Goal: Task Accomplishment & Management: Use online tool/utility

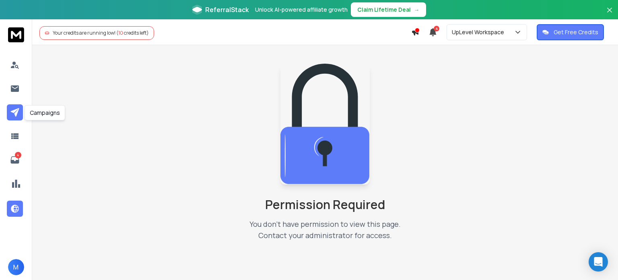
click at [16, 118] on link at bounding box center [15, 112] width 16 height 16
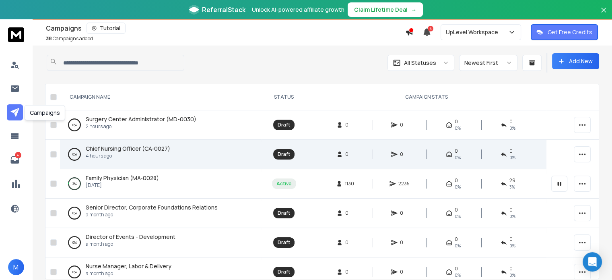
click at [135, 148] on span "Chief Nursing Officer (CA-0027)" at bounding box center [128, 148] width 85 height 8
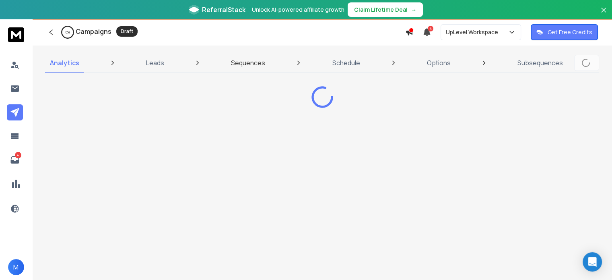
click at [252, 67] on p "Sequences" at bounding box center [248, 63] width 34 height 10
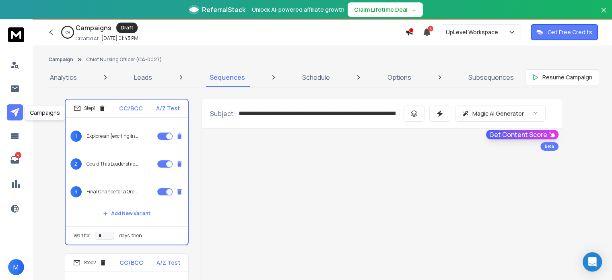
click at [18, 110] on icon at bounding box center [14, 112] width 8 height 8
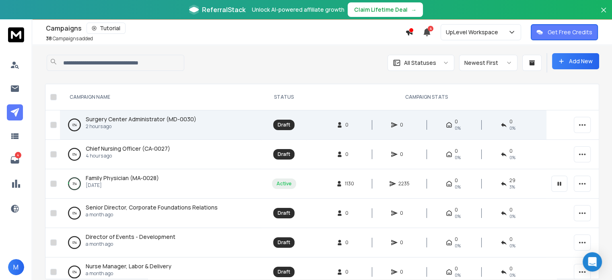
click at [145, 121] on span "Surgery Center Administrator (MD-0030)" at bounding box center [141, 119] width 111 height 8
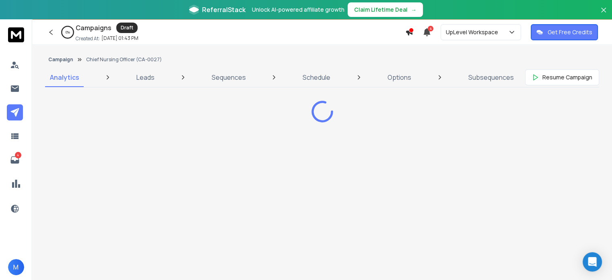
click at [251, 85] on div "Analytics Leads Sequences Schedule Options Subsequences" at bounding box center [282, 77] width 474 height 19
click at [239, 81] on p "Sequences" at bounding box center [229, 77] width 34 height 10
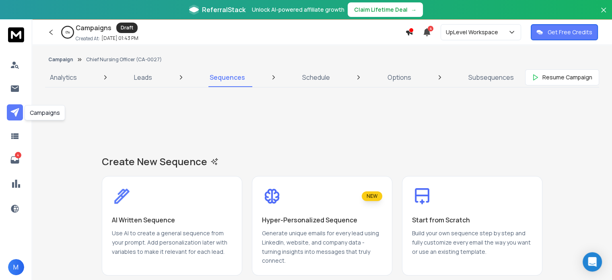
click at [14, 112] on icon at bounding box center [15, 112] width 10 height 10
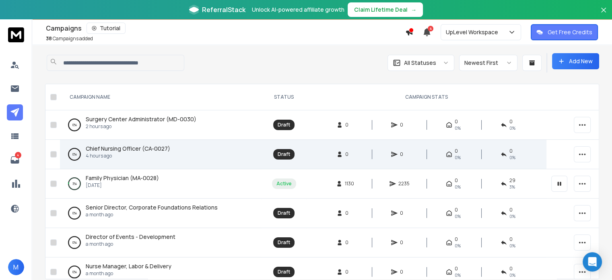
click at [139, 150] on span "Chief Nursing Officer (CA-0027)" at bounding box center [128, 148] width 85 height 8
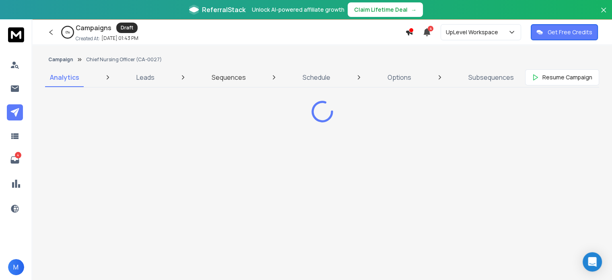
click at [224, 76] on p "Sequences" at bounding box center [229, 77] width 34 height 10
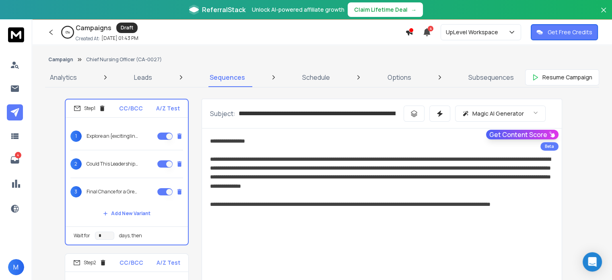
click at [386, 170] on div "**********" at bounding box center [382, 173] width 344 height 36
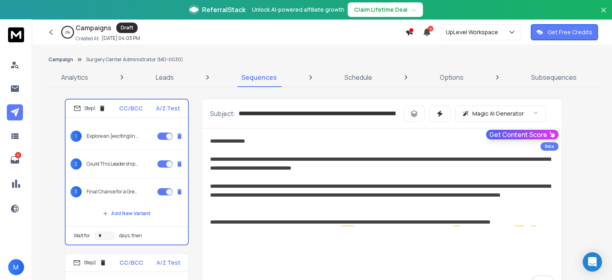
click at [509, 186] on div "**********" at bounding box center [382, 194] width 344 height 27
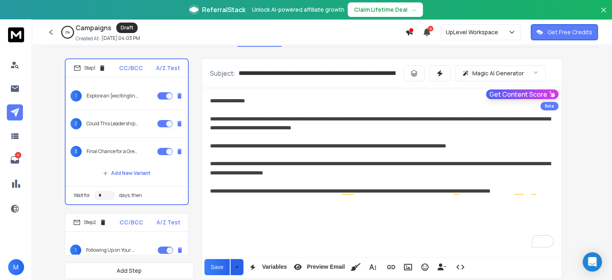
scroll to position [50, 0]
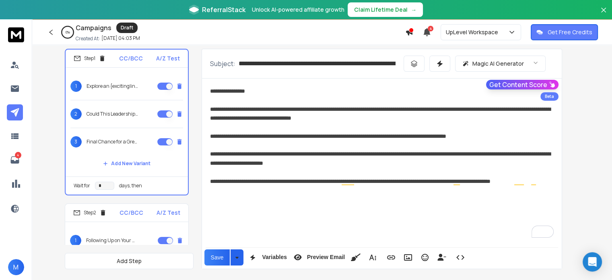
click at [113, 116] on p "Could This Leadership Opportunity Be Right for You?" at bounding box center [113, 114] width 52 height 6
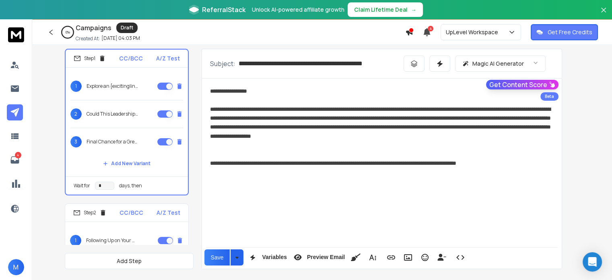
click at [114, 84] on p "Explore an {exciting|interesting|unique|fulfilling|inviting} Opportunity in Nur…" at bounding box center [113, 86] width 52 height 6
type input "**********"
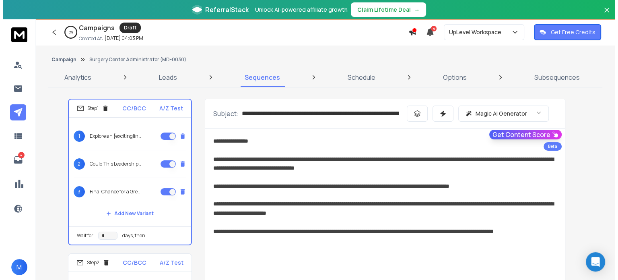
scroll to position [0, 0]
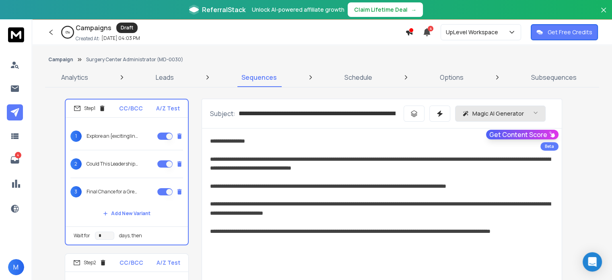
click at [529, 114] on div "Magic AI Generator" at bounding box center [500, 113] width 77 height 8
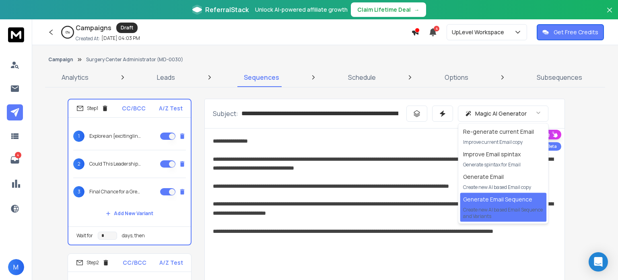
click at [508, 201] on h1 "Generate Email Sequence" at bounding box center [503, 199] width 80 height 8
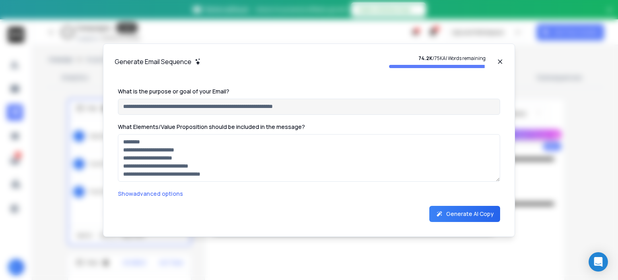
click at [145, 108] on input at bounding box center [309, 107] width 382 height 16
paste input "**********"
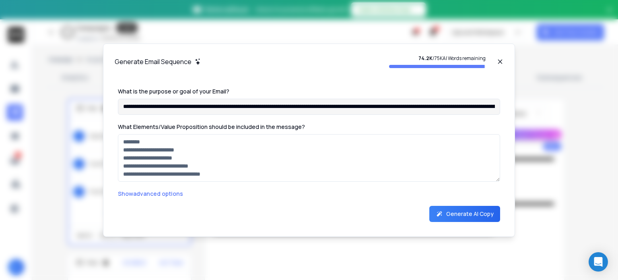
scroll to position [0, 3439]
type input "**********"
click at [137, 144] on textarea at bounding box center [309, 157] width 382 height 47
paste textarea "**********"
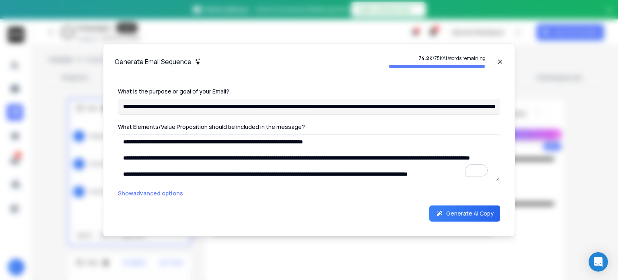
scroll to position [206, 0]
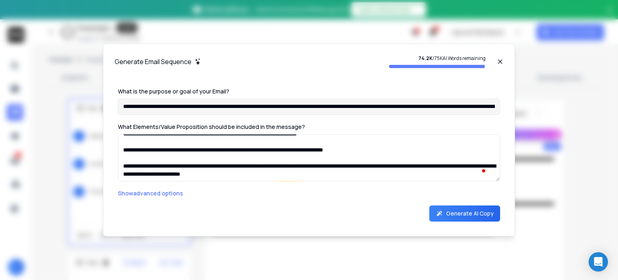
type textarea "**********"
click at [136, 198] on div "What is the purpose or goal of your Email? What Elements/Value Proposition shou…" at bounding box center [309, 154] width 382 height 134
click at [136, 196] on p "Show advanced options" at bounding box center [309, 193] width 382 height 8
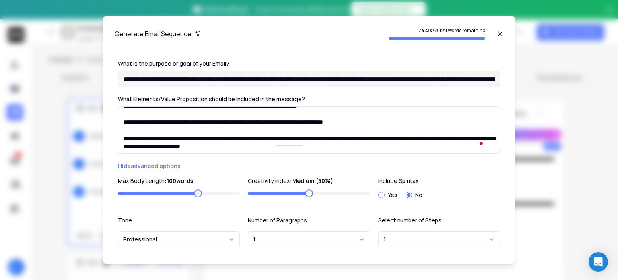
scroll to position [214, 0]
click at [320, 193] on span at bounding box center [309, 193] width 122 height 3
click at [331, 194] on span at bounding box center [309, 193] width 122 height 3
click at [381, 195] on button "Yes" at bounding box center [381, 195] width 6 height 6
click at [402, 241] on button "1" at bounding box center [439, 239] width 122 height 16
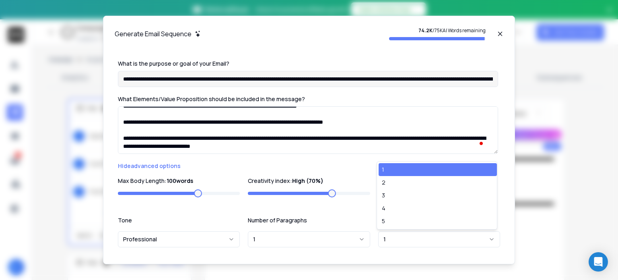
select select "*"
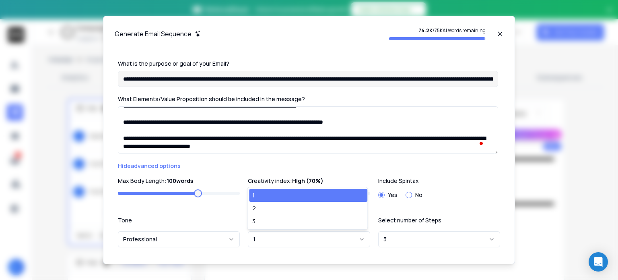
click at [333, 235] on button "1" at bounding box center [309, 239] width 122 height 16
select select "*"
drag, startPoint x: 301, startPoint y: 222, endPoint x: 229, endPoint y: 230, distance: 72.5
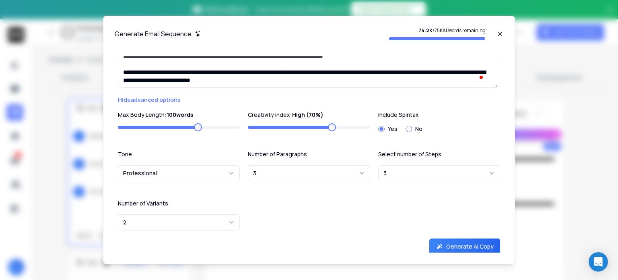
scroll to position [71, 0]
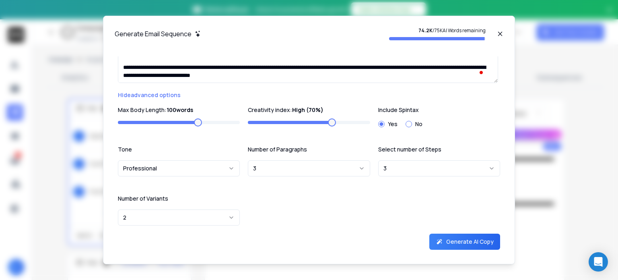
click at [180, 173] on button "Professional" at bounding box center [179, 168] width 122 height 16
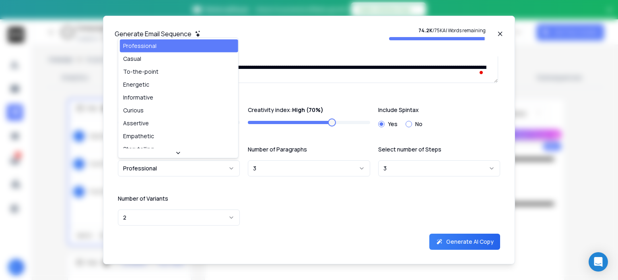
select select "*********"
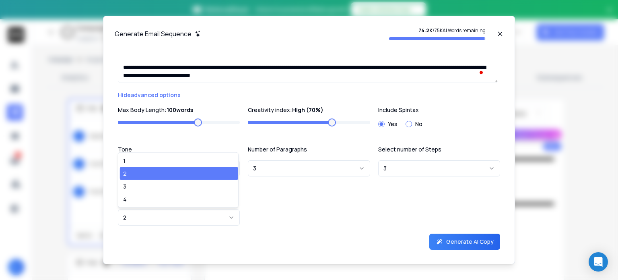
click at [146, 215] on button "2" at bounding box center [179, 217] width 122 height 16
select select "*"
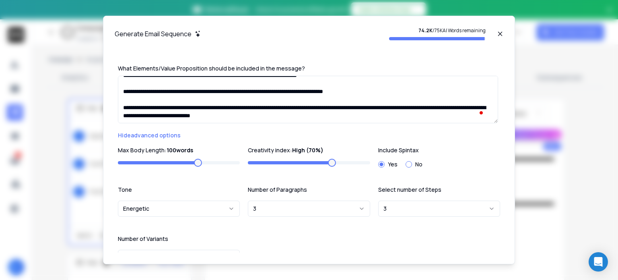
scroll to position [0, 0]
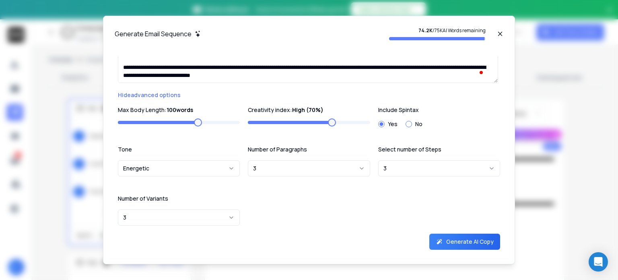
click at [456, 243] on button "Generate AI Copy" at bounding box center [464, 241] width 71 height 16
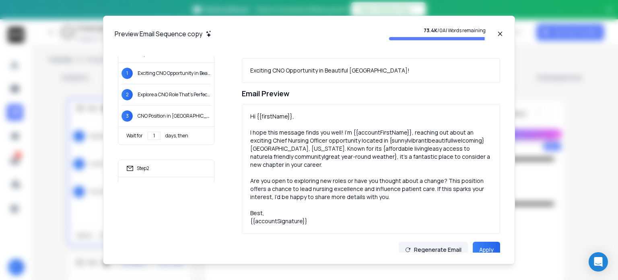
click at [172, 95] on p "Explore a CNO Role That's Perfect for You!" at bounding box center [174, 94] width 73 height 6
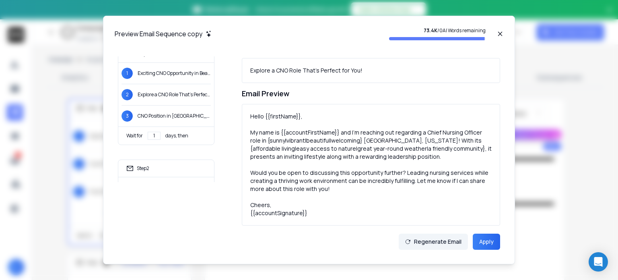
click at [171, 113] on p "CNO Position in Fresno Awaits You!" at bounding box center [174, 116] width 73 height 6
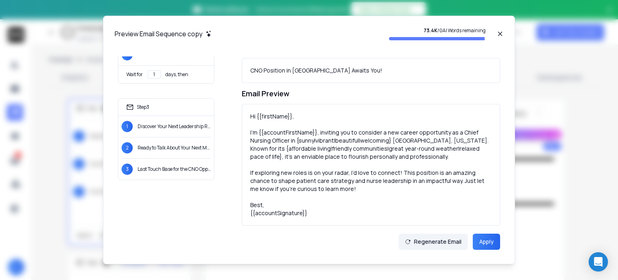
click at [476, 242] on button "Apply" at bounding box center [486, 241] width 27 height 16
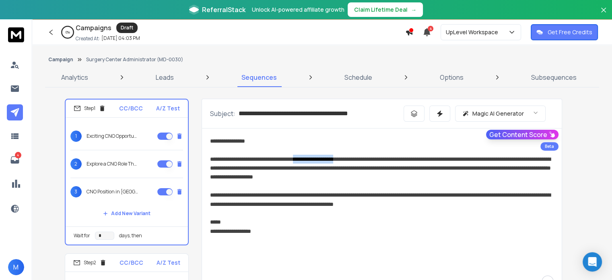
drag, startPoint x: 362, startPoint y: 158, endPoint x: 309, endPoint y: 159, distance: 53.1
click at [309, 159] on div "**********" at bounding box center [382, 168] width 344 height 27
click at [371, 195] on div "**********" at bounding box center [382, 199] width 344 height 18
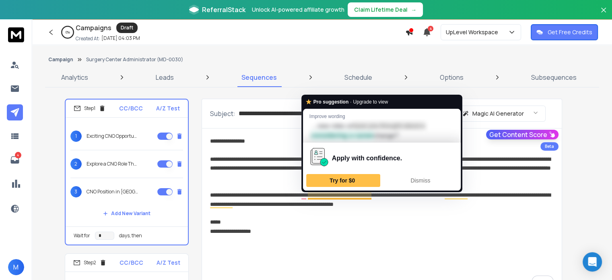
click at [373, 230] on div "**********" at bounding box center [382, 231] width 344 height 9
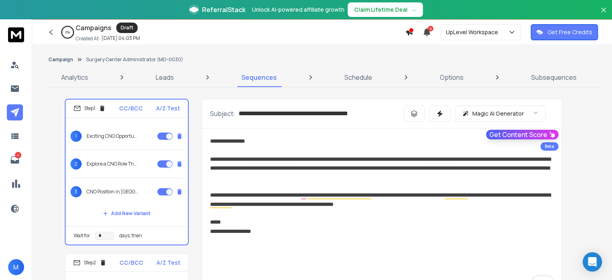
click at [111, 162] on p "Explore a CNO Role That's Perfect for You!" at bounding box center [113, 164] width 52 height 6
click at [116, 185] on div "3 CNO Position in Fresno Awaits You!" at bounding box center [126, 191] width 113 height 27
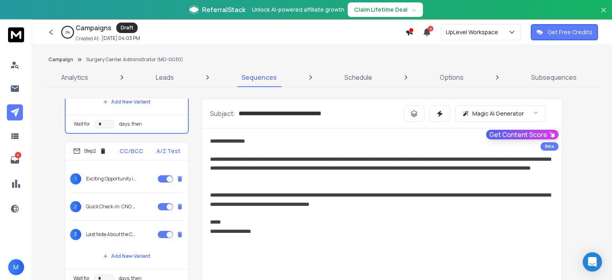
scroll to position [121, 0]
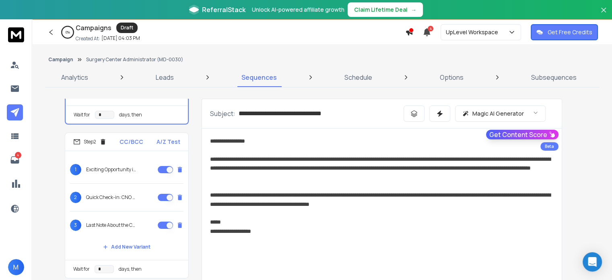
click at [107, 172] on div "1 Exciting Opportunity in Fresno – Are You Open to Chat?" at bounding box center [104, 169] width 68 height 11
type input "**********"
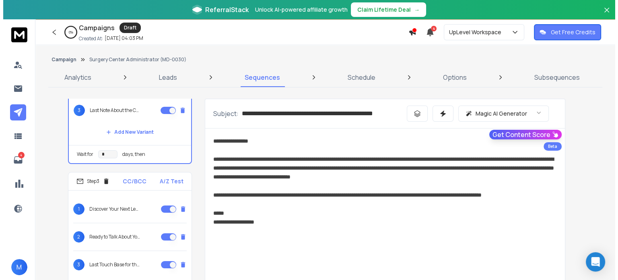
scroll to position [238, 0]
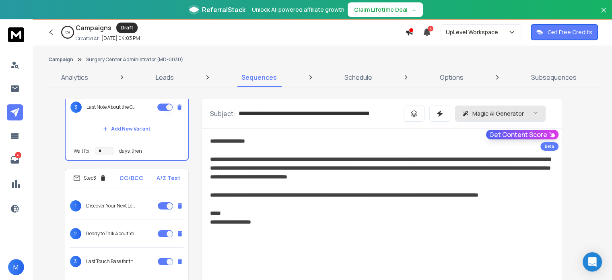
click at [520, 114] on p "Magic AI Generator" at bounding box center [498, 113] width 52 height 8
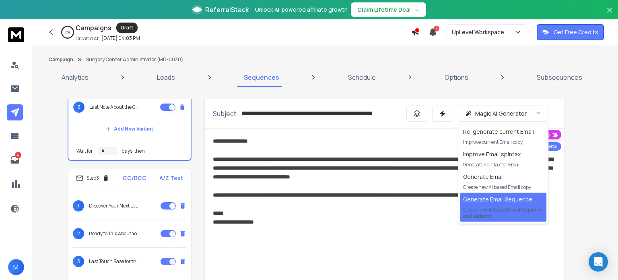
click at [509, 203] on div "Generate Email Sequence Create new AI based Email Sequence and Variants" at bounding box center [503, 207] width 80 height 24
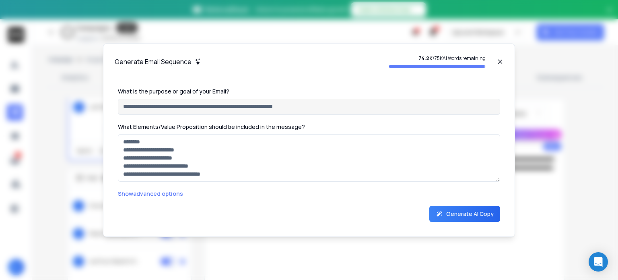
click at [190, 107] on input at bounding box center [309, 107] width 382 height 16
paste input "**********"
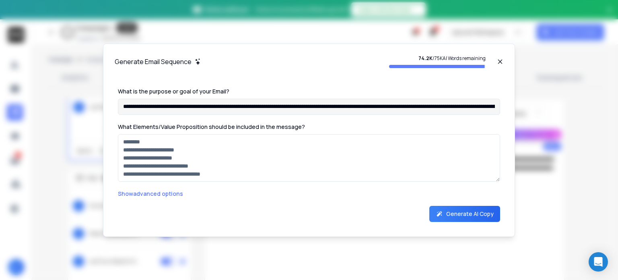
scroll to position [0, 3995]
type input "**********"
click at [167, 143] on textarea at bounding box center [309, 157] width 382 height 47
paste textarea "**********"
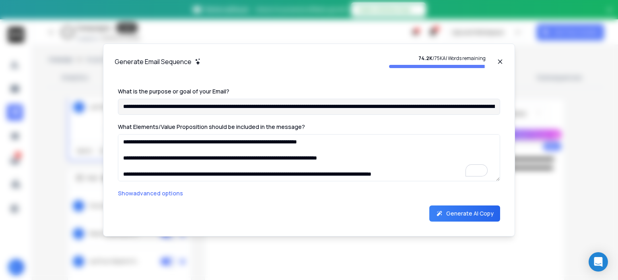
scroll to position [214, 0]
type textarea "**********"
click at [163, 198] on div "What is the purpose or goal of your Email? What Elements/Value Proposition shou…" at bounding box center [309, 154] width 382 height 134
click at [161, 191] on p "Show advanced options" at bounding box center [309, 193] width 382 height 8
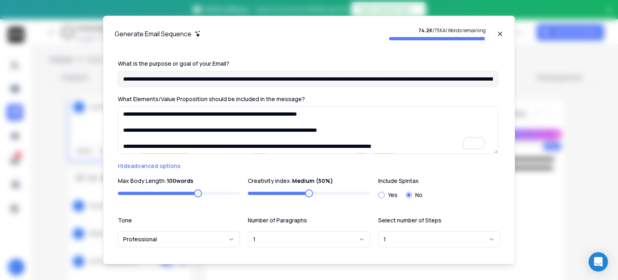
click at [318, 194] on span at bounding box center [309, 193] width 122 height 3
click at [380, 194] on button "Yes" at bounding box center [381, 195] width 6 height 6
click at [385, 238] on button "1" at bounding box center [439, 239] width 122 height 16
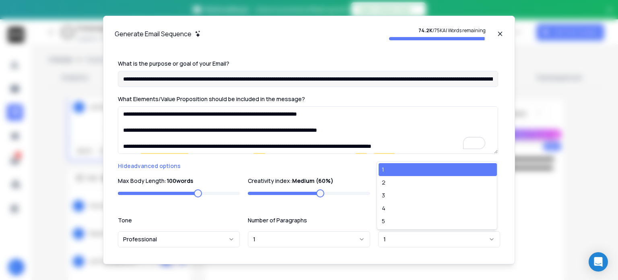
select select "*"
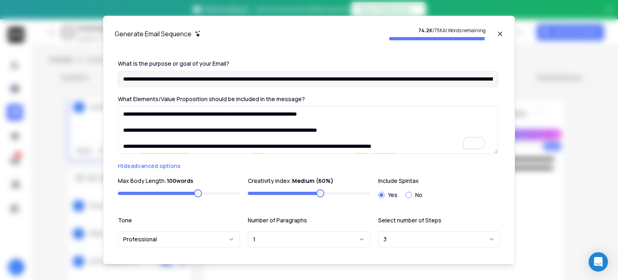
click at [325, 239] on button "1" at bounding box center [309, 239] width 122 height 16
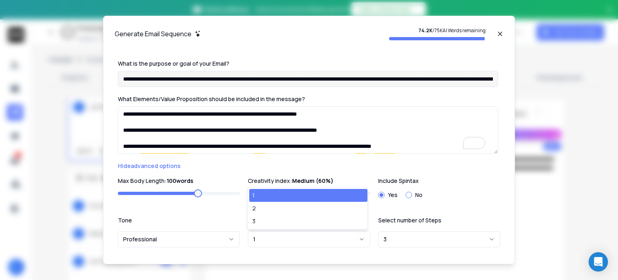
select select "*"
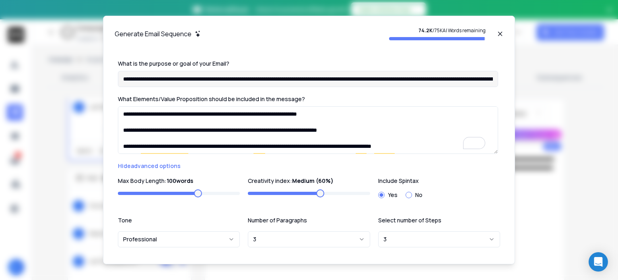
click at [171, 242] on button "Professional" at bounding box center [179, 239] width 122 height 16
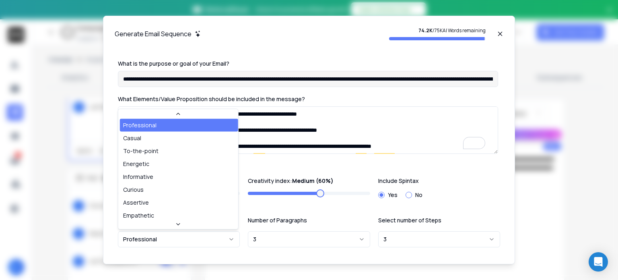
scroll to position [0, 0]
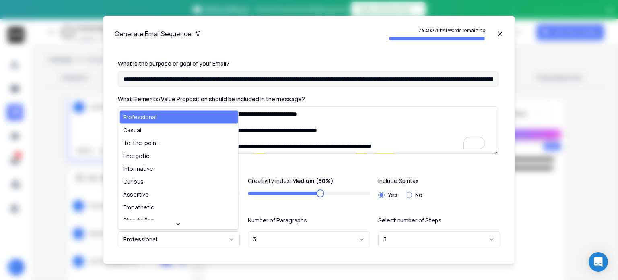
select select "*********"
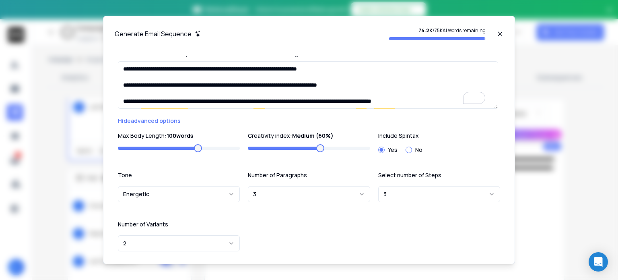
scroll to position [71, 0]
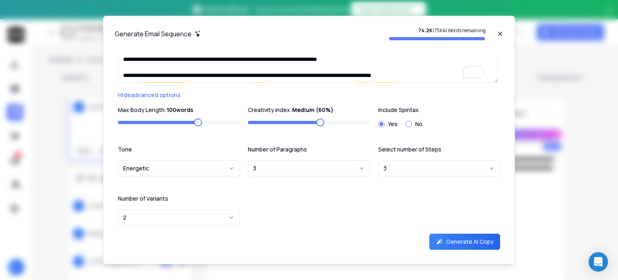
click at [209, 216] on button "2" at bounding box center [179, 217] width 122 height 16
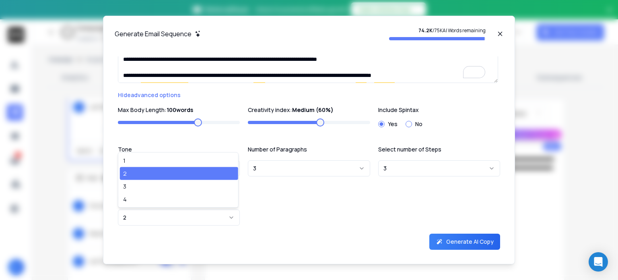
select select "*"
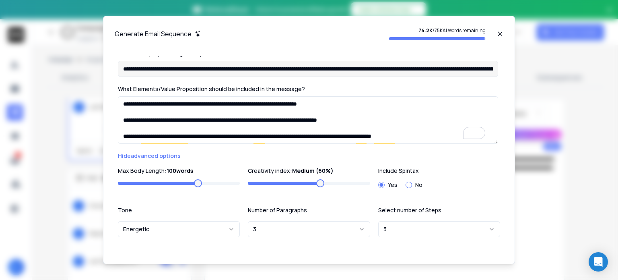
scroll to position [0, 0]
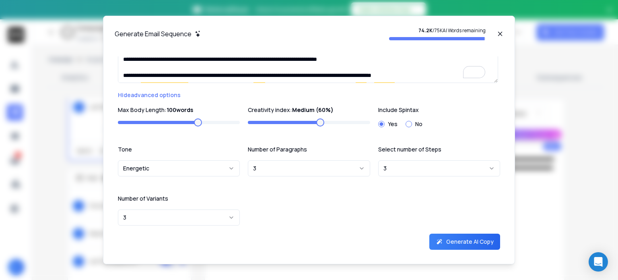
click at [457, 243] on button "Generate AI Copy" at bounding box center [464, 241] width 71 height 16
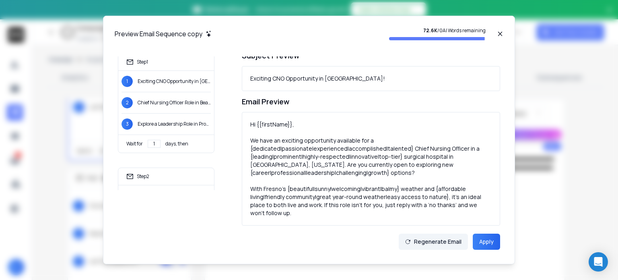
click at [171, 105] on p "Chief Nursing Officer Role in Beautiful Fresno, CA" at bounding box center [174, 102] width 73 height 6
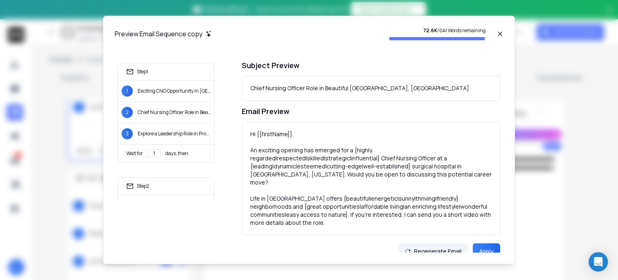
click at [182, 93] on p "Exciting CNO Opportunity in Sunny Fresno!" at bounding box center [174, 91] width 73 height 6
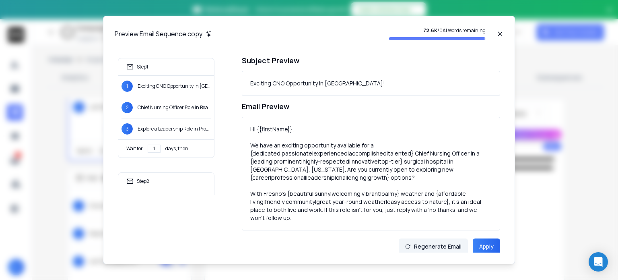
scroll to position [10, 0]
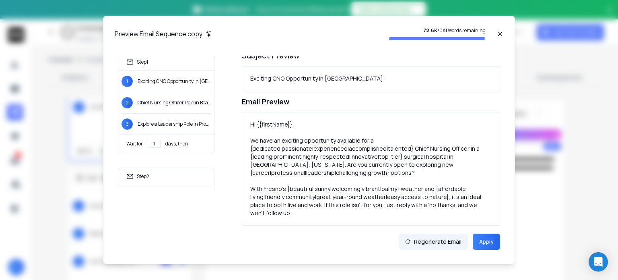
click at [159, 122] on p "Explore a Leadership Role in Prosperous Fresno!" at bounding box center [174, 124] width 73 height 6
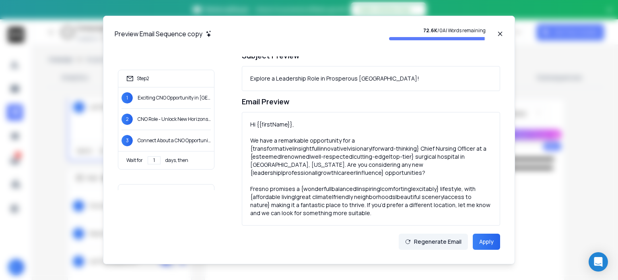
scroll to position [161, 0]
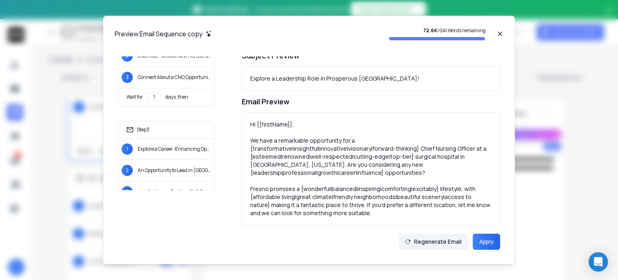
click at [161, 146] on p "Explore a Career-Enhancing Opportunity" at bounding box center [174, 149] width 73 height 6
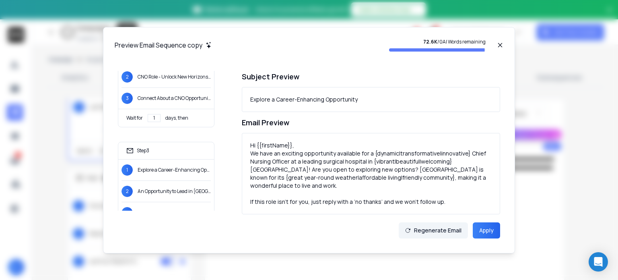
scroll to position [0, 0]
click at [182, 192] on p "An Opportunity to Lead in Fresno!" at bounding box center [174, 191] width 73 height 6
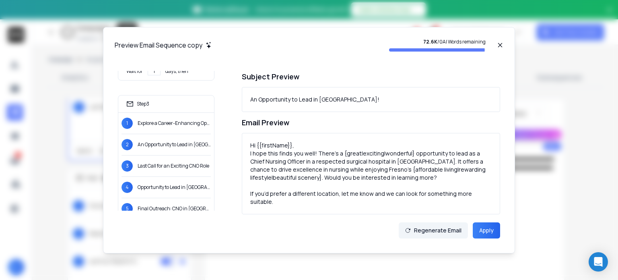
scroll to position [218, 0]
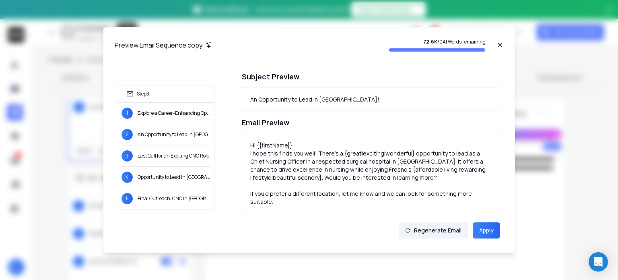
click at [166, 161] on div "3 Last Call for an Exciting CNO Role" at bounding box center [166, 155] width 88 height 11
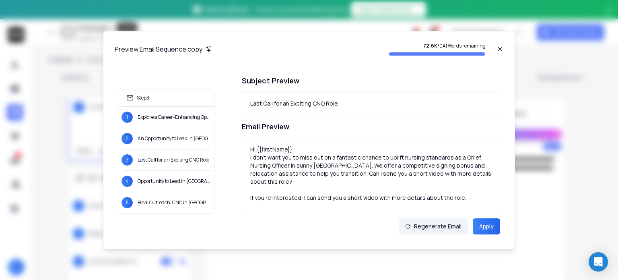
click at [496, 51] on div "72.6K / 0 AI Words remaining" at bounding box center [446, 49] width 114 height 13
click at [498, 51] on icon at bounding box center [500, 49] width 6 height 6
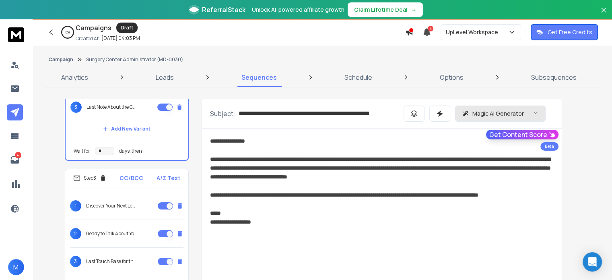
click at [519, 118] on button "Magic AI Generator" at bounding box center [500, 113] width 91 height 16
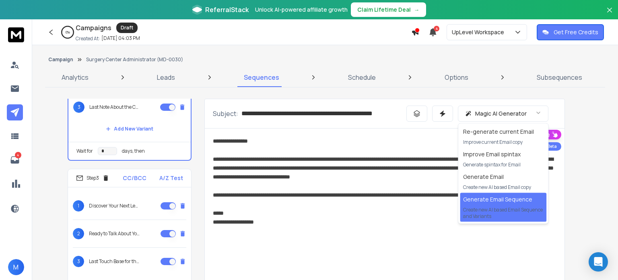
click at [480, 210] on p "Create new AI based Email Sequence and Variants" at bounding box center [503, 212] width 80 height 13
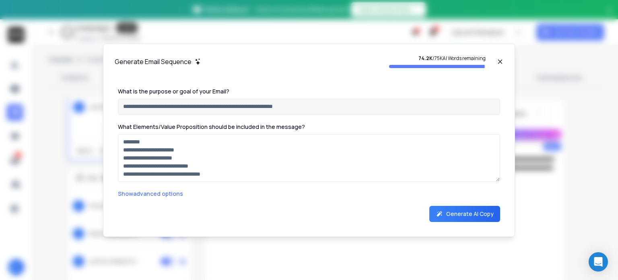
click at [276, 106] on input at bounding box center [309, 107] width 382 height 16
paste input "**********"
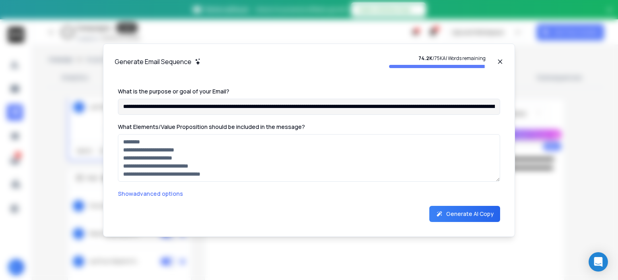
scroll to position [0, 3656]
type input "**********"
click at [159, 142] on textarea at bounding box center [309, 157] width 382 height 47
drag, startPoint x: 201, startPoint y: 175, endPoint x: 201, endPoint y: 164, distance: 10.5
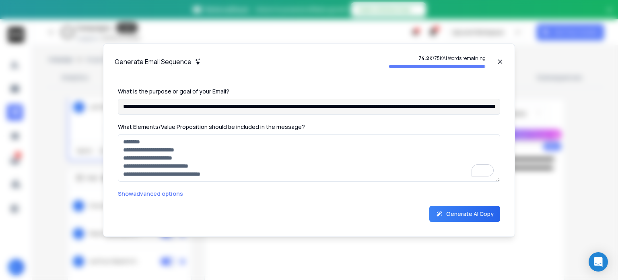
click at [201, 175] on textarea "To enrich screen reader interactions, please activate Accessibility in Grammarl…" at bounding box center [309, 157] width 382 height 47
paste textarea "**********"
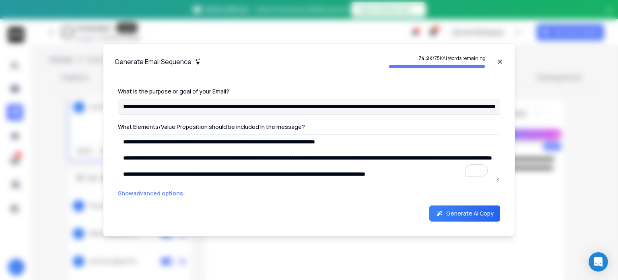
scroll to position [214, 0]
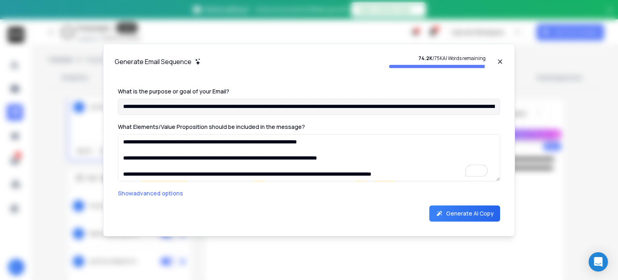
type textarea "**********"
click at [160, 196] on p "Show advanced options" at bounding box center [309, 193] width 382 height 8
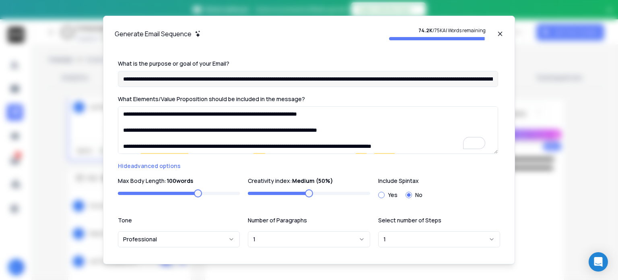
click at [320, 194] on span at bounding box center [309, 193] width 122 height 3
click at [336, 194] on span at bounding box center [309, 193] width 122 height 3
drag, startPoint x: 385, startPoint y: 195, endPoint x: 387, endPoint y: 215, distance: 20.2
click at [385, 196] on div "Yes" at bounding box center [387, 195] width 19 height 6
click at [381, 195] on button "Yes" at bounding box center [381, 195] width 6 height 6
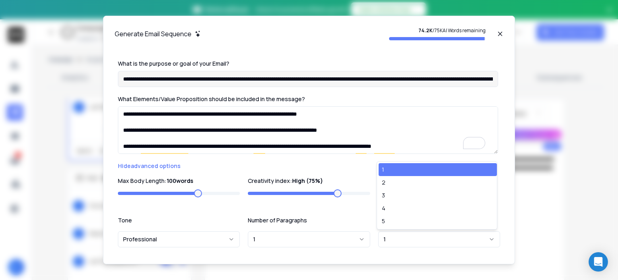
click at [400, 242] on button "1" at bounding box center [439, 239] width 122 height 16
select select "*"
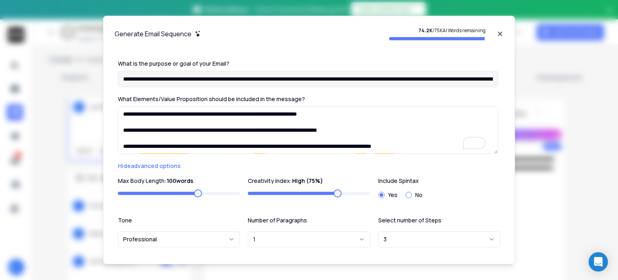
click at [322, 241] on button "1" at bounding box center [309, 239] width 122 height 16
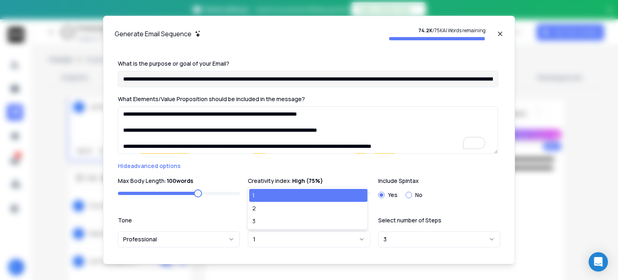
select select "*"
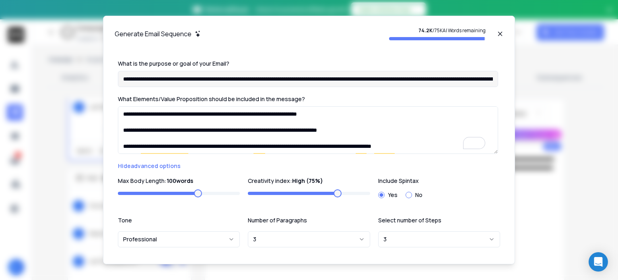
click at [208, 241] on button "Professional" at bounding box center [179, 239] width 122 height 16
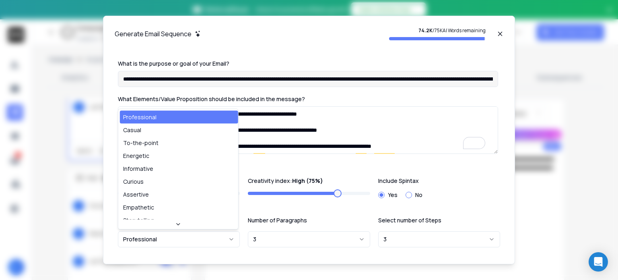
select select "*********"
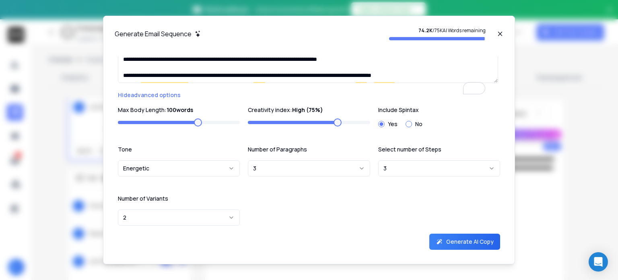
scroll to position [71, 0]
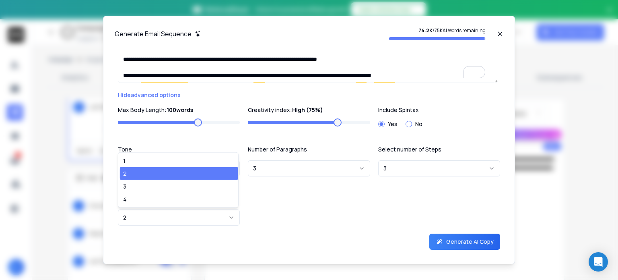
click at [142, 216] on button "2" at bounding box center [179, 217] width 122 height 16
select select "*"
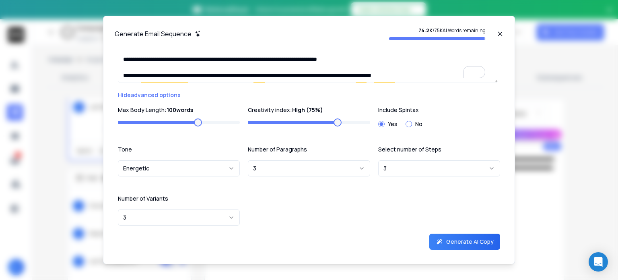
click at [450, 175] on button "3" at bounding box center [439, 168] width 122 height 16
click at [323, 200] on div "**********" at bounding box center [309, 166] width 382 height 118
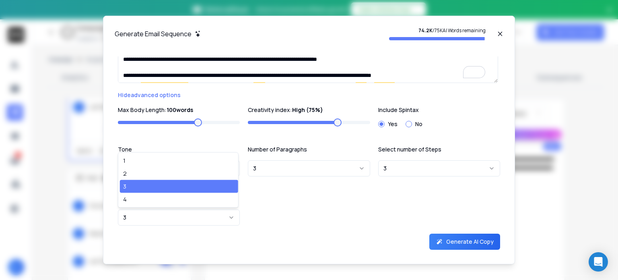
click at [219, 214] on button "3" at bounding box center [179, 217] width 122 height 16
click at [338, 208] on div "**********" at bounding box center [309, 166] width 382 height 118
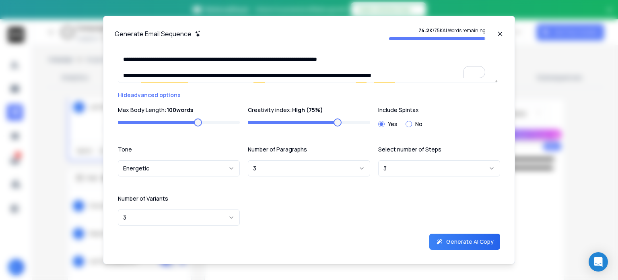
click at [446, 239] on button "Generate AI Copy" at bounding box center [464, 241] width 71 height 16
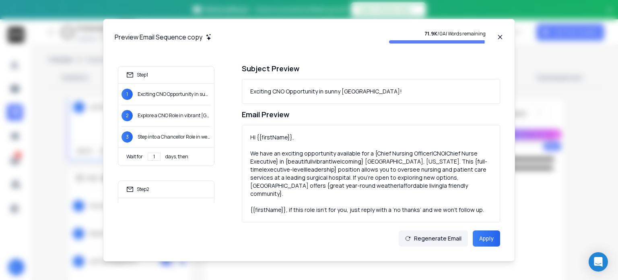
click at [164, 114] on div "2 Explore a CNO Role in vibrant Fresno!" at bounding box center [166, 115] width 89 height 11
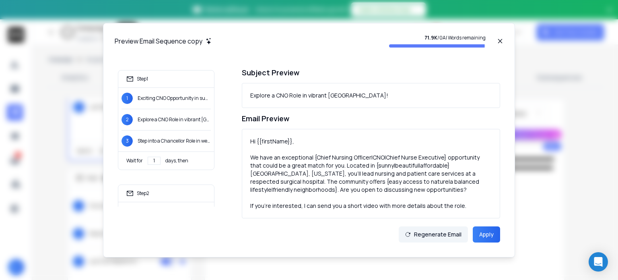
click at [177, 140] on p "Step into a Chancellor Role in welcoming Fresno!" at bounding box center [174, 141] width 73 height 6
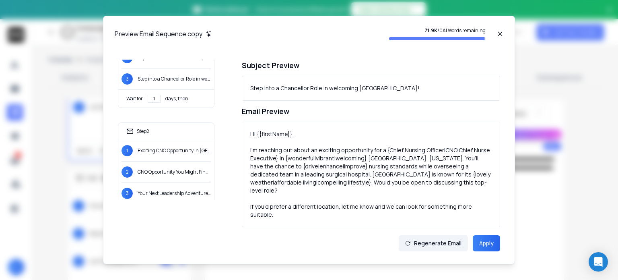
scroll to position [121, 0]
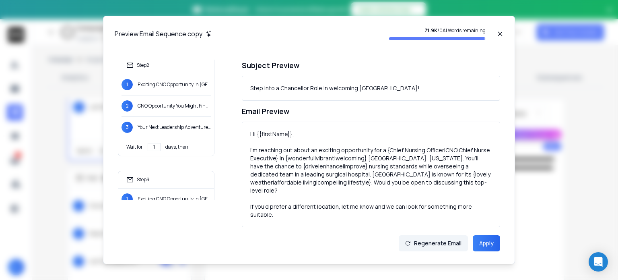
click at [159, 88] on p "Exciting CNO Opportunity in Fresno!" at bounding box center [174, 84] width 73 height 6
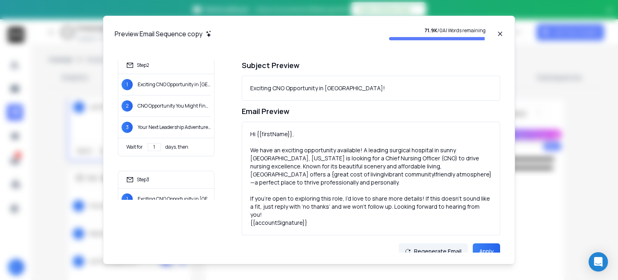
click at [497, 37] on div "71.9K / 0 AI Words remaining" at bounding box center [446, 33] width 114 height 13
click at [501, 36] on icon at bounding box center [500, 34] width 6 height 6
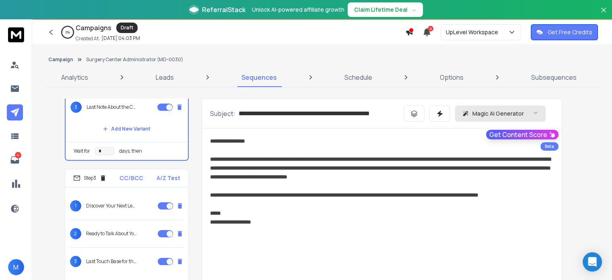
click at [505, 115] on p "Magic AI Generator" at bounding box center [498, 113] width 52 height 8
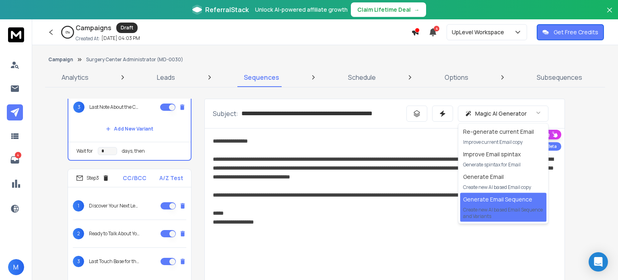
click at [504, 198] on h1 "Generate Email Sequence" at bounding box center [503, 199] width 80 height 8
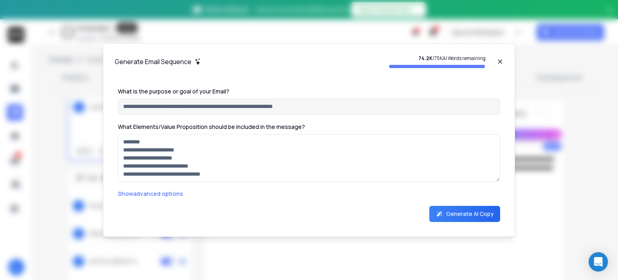
click at [169, 111] on input at bounding box center [309, 107] width 382 height 16
paste input "**********"
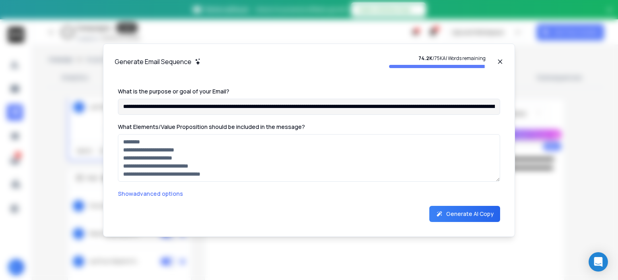
scroll to position [0, 4407]
type input "**********"
click at [162, 138] on textarea at bounding box center [309, 157] width 382 height 47
click at [139, 105] on input at bounding box center [309, 107] width 382 height 16
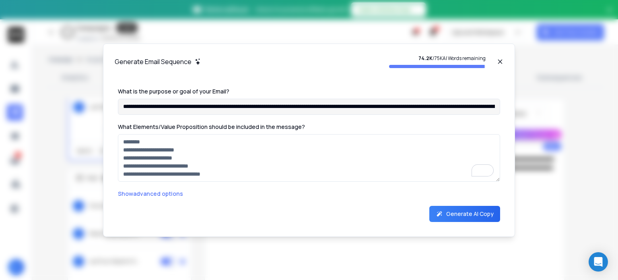
click at [139, 105] on input at bounding box center [309, 107] width 382 height 16
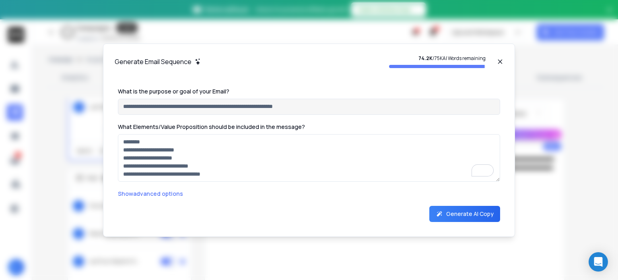
paste input "**********"
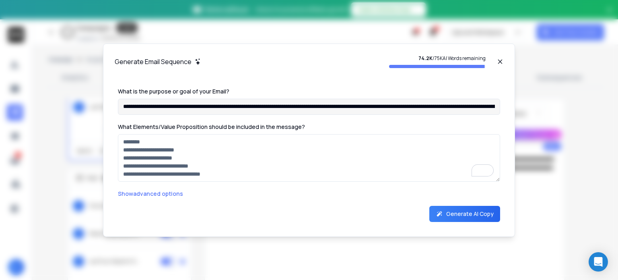
scroll to position [0, 2715]
type input "**********"
click at [196, 140] on textarea "To enrich screen reader interactions, please activate Accessibility in Grammarl…" at bounding box center [309, 157] width 382 height 47
paste textarea "**********"
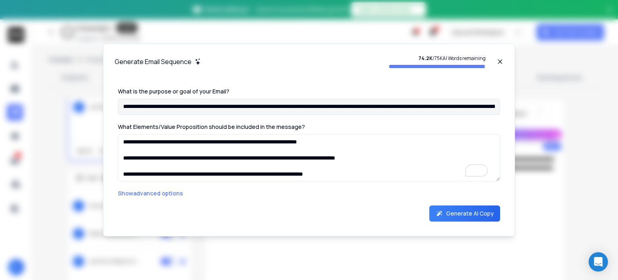
scroll to position [141, 0]
type textarea "**********"
click at [132, 194] on p "Show advanced options" at bounding box center [309, 193] width 382 height 8
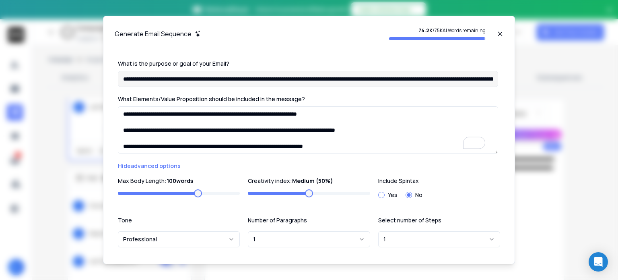
click at [325, 191] on div "Creativity index: Medium (50%) *" at bounding box center [309, 188] width 122 height 20
click at [327, 194] on span at bounding box center [309, 193] width 122 height 3
click at [338, 192] on span at bounding box center [309, 193] width 122 height 3
click at [379, 194] on button "Yes" at bounding box center [381, 195] width 6 height 6
click at [394, 239] on button "1" at bounding box center [439, 239] width 122 height 16
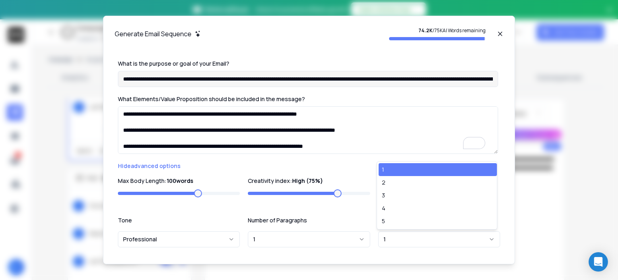
select select "*"
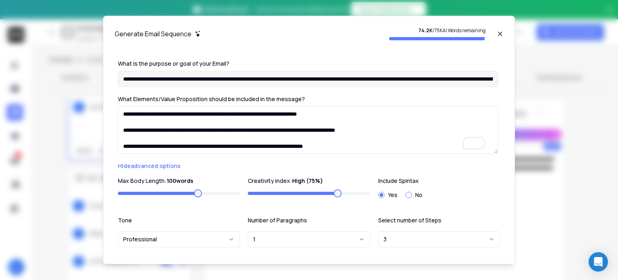
click at [350, 243] on button "1" at bounding box center [309, 239] width 122 height 16
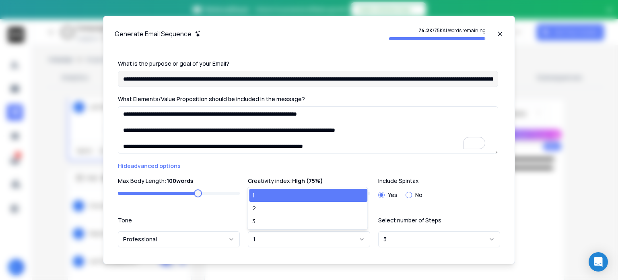
select select "*"
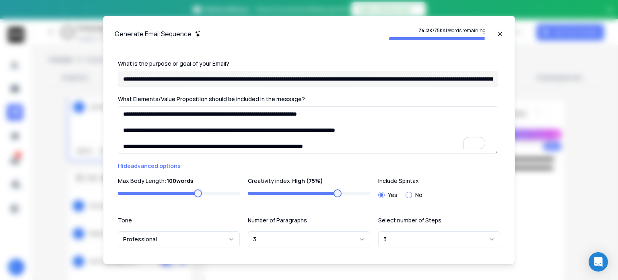
click at [217, 239] on button "Professional" at bounding box center [179, 239] width 122 height 16
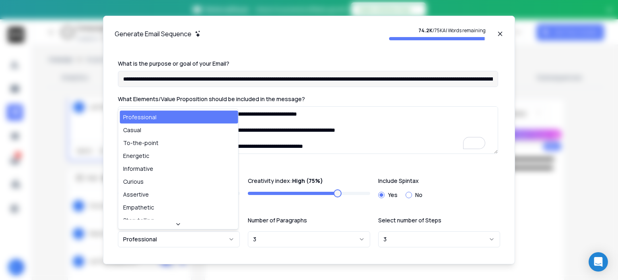
select select "*********"
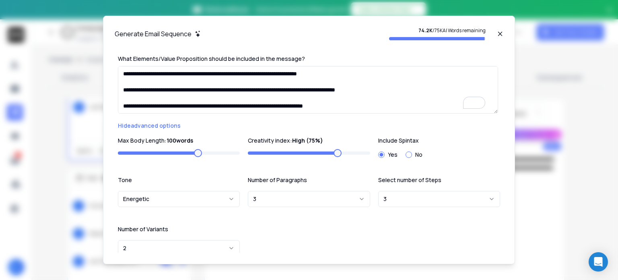
scroll to position [56, 0]
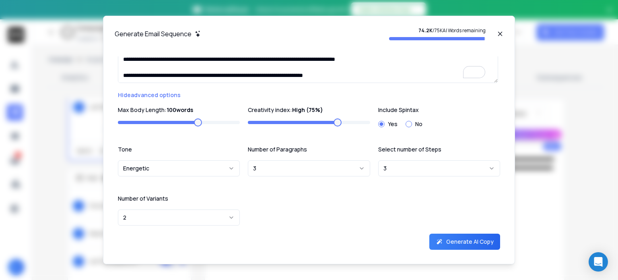
click at [178, 215] on button "2" at bounding box center [179, 217] width 122 height 16
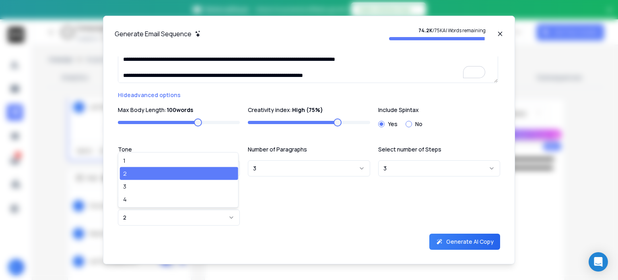
select select "*"
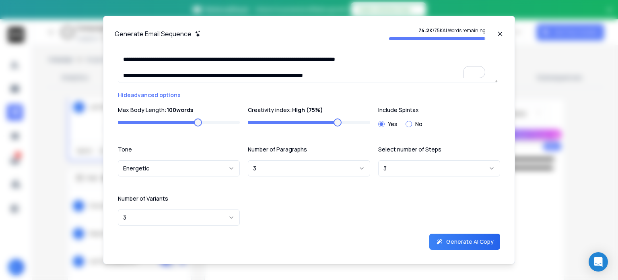
click at [458, 241] on button "Generate AI Copy" at bounding box center [464, 241] width 71 height 16
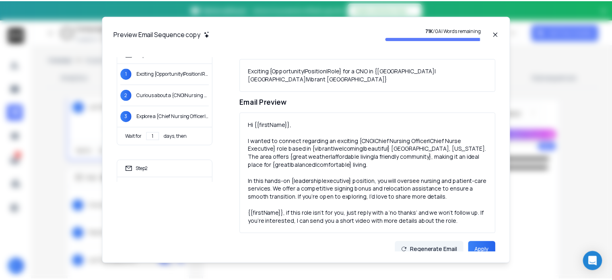
scroll to position [18, 0]
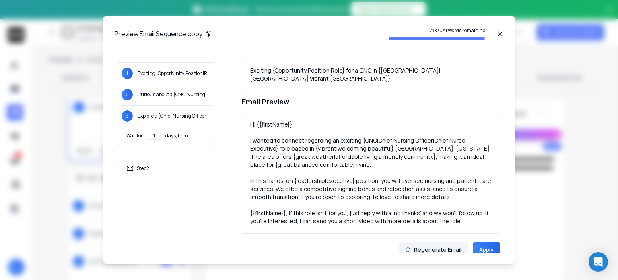
drag, startPoint x: 487, startPoint y: 249, endPoint x: 481, endPoint y: 243, distance: 8.6
click at [486, 249] on div "Step 1 1 Exciting {Opportunity|Position|Role} for a CNO in {Fresno|Sunny Fresno…" at bounding box center [309, 154] width 389 height 196
click at [482, 241] on button "Apply" at bounding box center [486, 249] width 27 height 16
type input "**********"
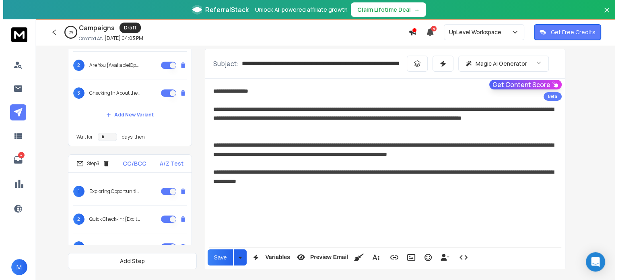
scroll to position [118, 0]
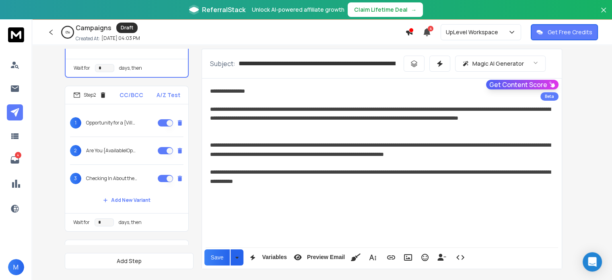
click at [23, 117] on div at bounding box center [16, 113] width 19 height 19
click at [10, 111] on icon at bounding box center [15, 112] width 10 height 10
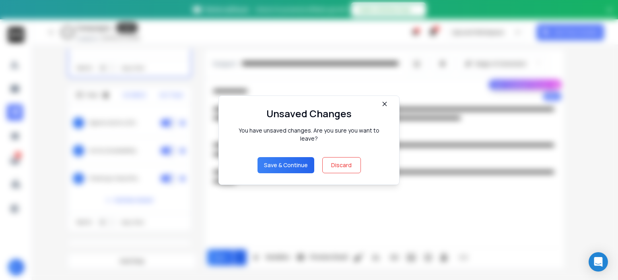
drag, startPoint x: 279, startPoint y: 160, endPoint x: 266, endPoint y: 160, distance: 12.5
click at [279, 160] on button "Save & Continue" at bounding box center [286, 165] width 57 height 16
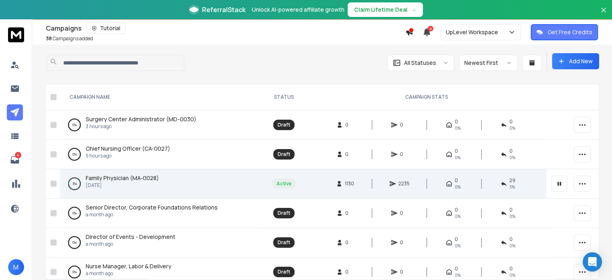
click at [118, 180] on span "Family Physician (MA-0028)" at bounding box center [122, 178] width 73 height 8
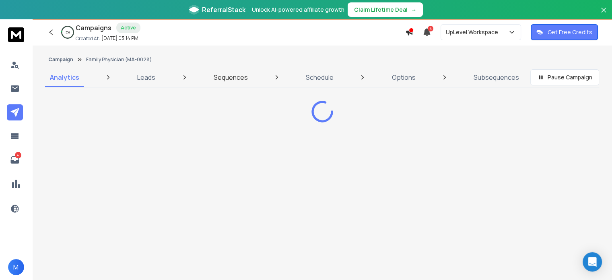
click at [223, 78] on p "Sequences" at bounding box center [231, 77] width 34 height 10
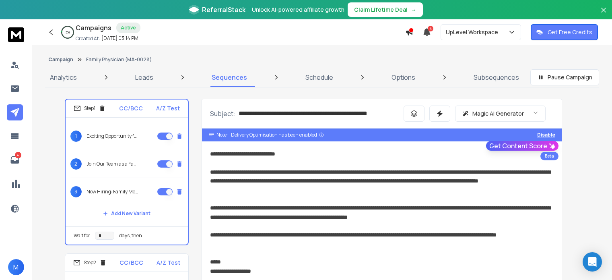
scroll to position [40, 0]
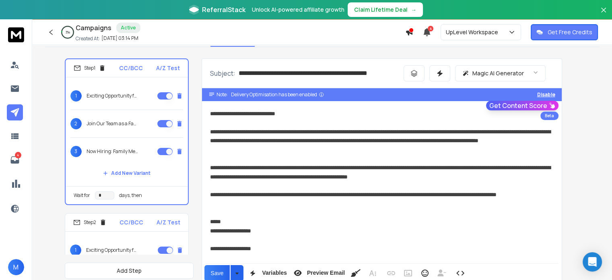
click at [116, 127] on div "2 Join Our Team as a Family Medicine Physician!" at bounding box center [104, 123] width 68 height 11
click at [92, 152] on p "Now Hiring: Family Medicine Physician in [GEOGRAPHIC_DATA]!" at bounding box center [113, 151] width 52 height 6
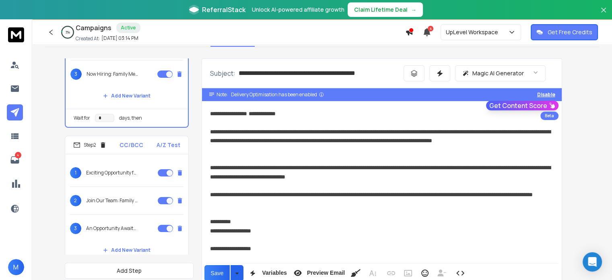
scroll to position [80, 0]
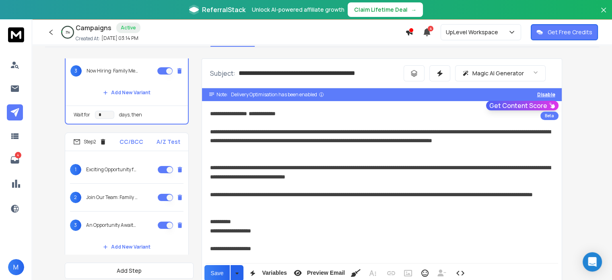
click at [107, 173] on div "1 Exciting Opportunity for Family Physicians in [GEOGRAPHIC_DATA]" at bounding box center [104, 169] width 68 height 11
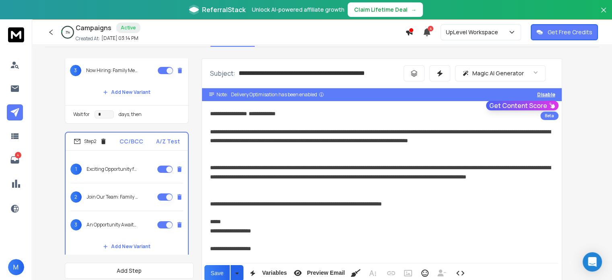
click at [97, 170] on p "Exciting Opportunity for Family Physicians in [GEOGRAPHIC_DATA]" at bounding box center [113, 169] width 52 height 6
click at [104, 197] on p "Join Our Team: Family Medicine Physician Needed" at bounding box center [113, 197] width 52 height 6
type input "**********"
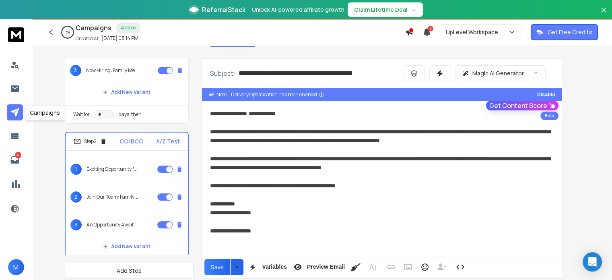
click at [10, 118] on link at bounding box center [15, 112] width 16 height 16
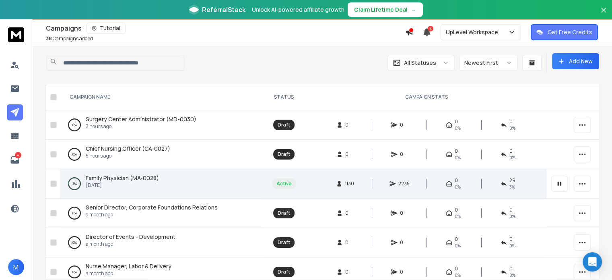
click at [113, 190] on div "Family Physician (MA-0028) [DATE]" at bounding box center [122, 183] width 73 height 19
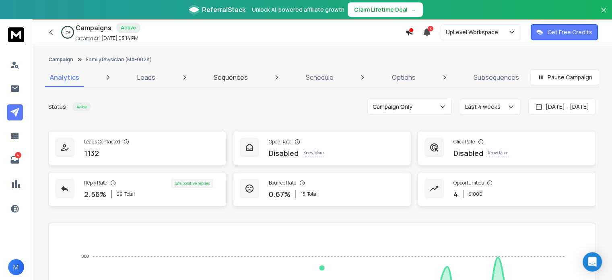
click at [229, 80] on p "Sequences" at bounding box center [231, 77] width 34 height 10
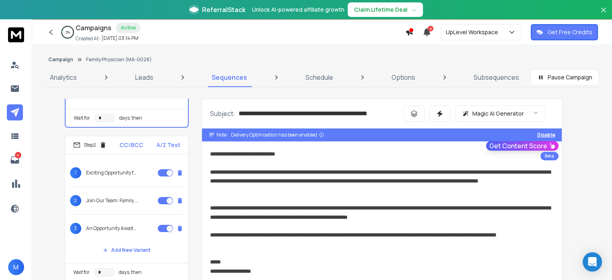
scroll to position [238, 0]
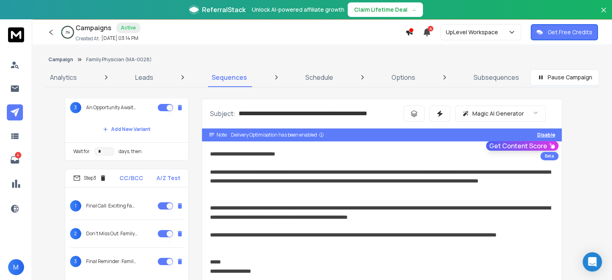
click at [117, 220] on div "2 Don't Miss Out: Family Medicine Position in [GEOGRAPHIC_DATA]" at bounding box center [126, 234] width 113 height 28
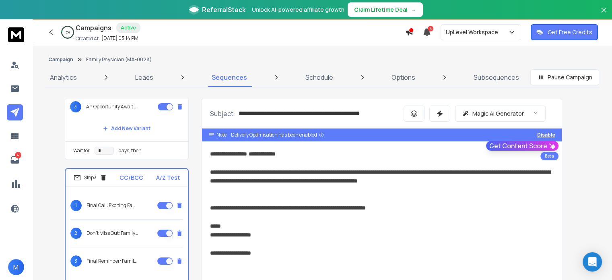
click at [116, 206] on p "Final Call: Exciting Family Medicine Physician Role in [GEOGRAPHIC_DATA]" at bounding box center [113, 205] width 52 height 6
type input "**********"
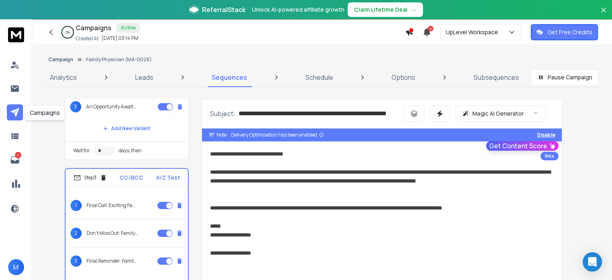
click at [18, 114] on icon at bounding box center [15, 112] width 10 height 10
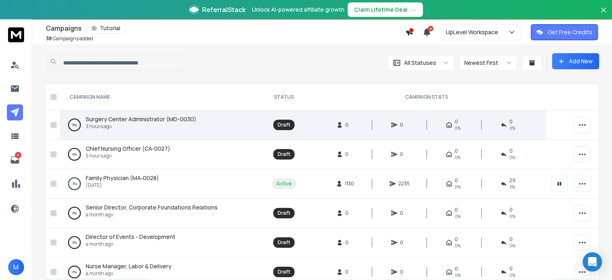
click at [144, 127] on p "3 hours ago" at bounding box center [141, 126] width 111 height 6
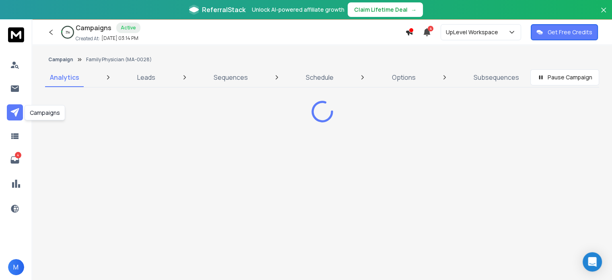
click at [12, 115] on icon at bounding box center [15, 112] width 10 height 10
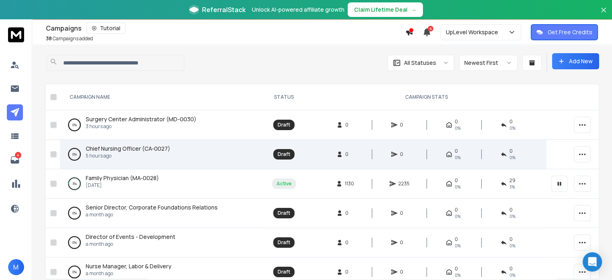
click at [91, 153] on p "5 hours ago" at bounding box center [128, 156] width 85 height 6
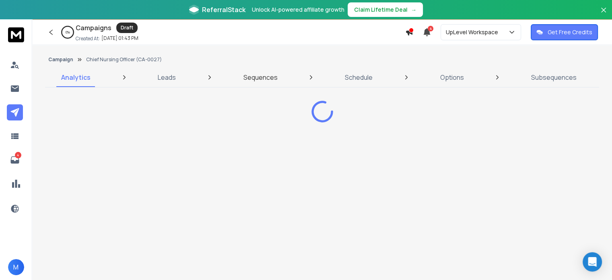
click at [232, 76] on div "Analytics Leads Sequences Schedule Options Subsequences" at bounding box center [319, 77] width 548 height 19
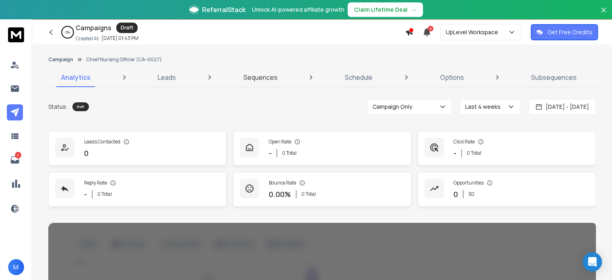
click at [264, 78] on p "Sequences" at bounding box center [260, 77] width 34 height 10
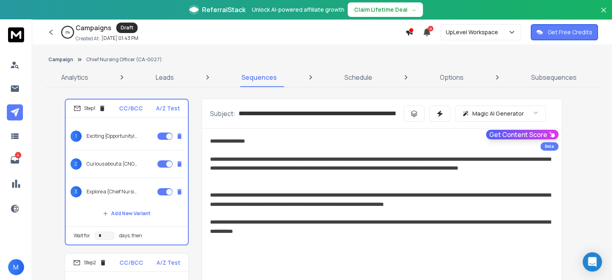
click at [111, 161] on p "Curious about a {CNO|Nursing Leader|Chief Nurse Executive} opportunity in {[GEO…" at bounding box center [113, 164] width 52 height 6
click at [101, 191] on p "Explore a {Chief Nursing Officer|CNO|Chief Nurse Executive} position in {[GEOGR…" at bounding box center [113, 191] width 52 height 6
type input "**********"
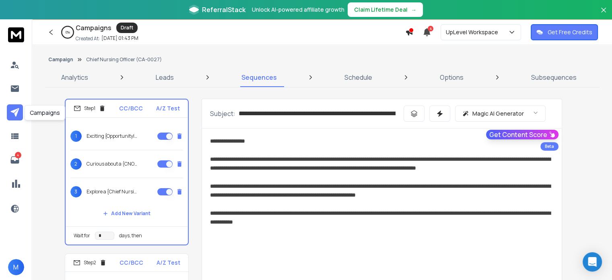
click at [14, 112] on icon at bounding box center [15, 112] width 10 height 10
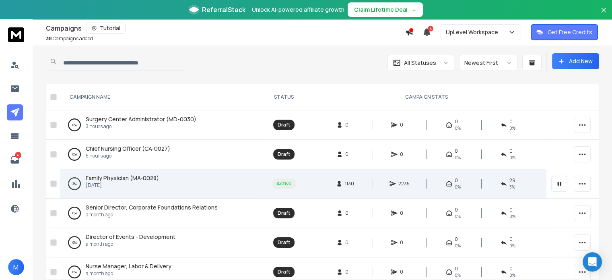
click at [126, 177] on span "Family Physician (MA-0028)" at bounding box center [122, 178] width 73 height 8
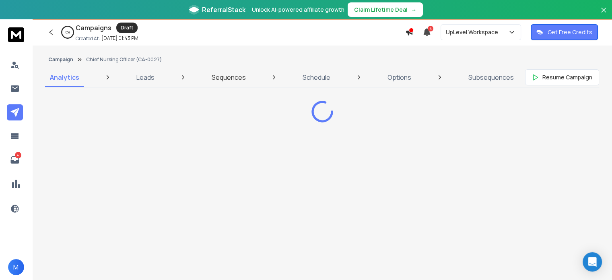
click at [217, 86] on link "Sequences" at bounding box center [229, 77] width 44 height 19
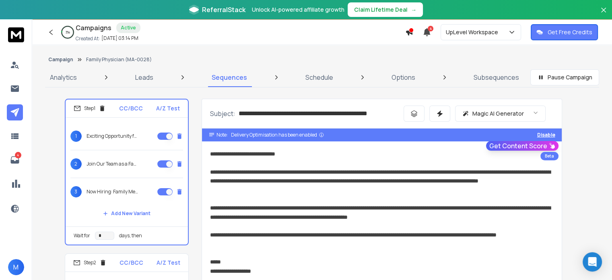
click at [107, 132] on div "1 Exciting Opportunity for Family Physicians in [GEOGRAPHIC_DATA]!" at bounding box center [104, 135] width 68 height 11
click at [103, 136] on p "Exciting Opportunity for Family Physicians in [GEOGRAPHIC_DATA]!" at bounding box center [113, 136] width 52 height 6
click at [105, 165] on p "Join Our Team as a Family Medicine Physician!" at bounding box center [113, 164] width 52 height 6
click at [91, 190] on p "Now Hiring: Family Medicine Physician in [GEOGRAPHIC_DATA]!" at bounding box center [113, 191] width 52 height 6
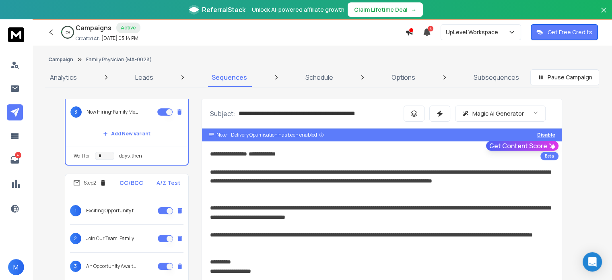
scroll to position [80, 0]
click at [91, 210] on p "Exciting Opportunity for Family Physicians in [GEOGRAPHIC_DATA]" at bounding box center [112, 209] width 52 height 6
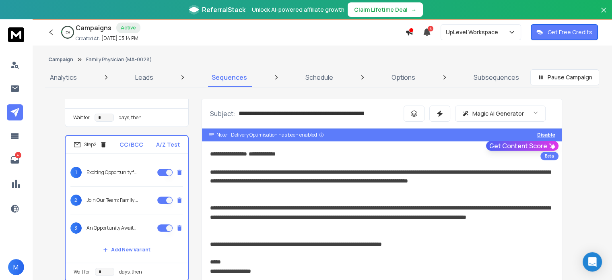
scroll to position [121, 0]
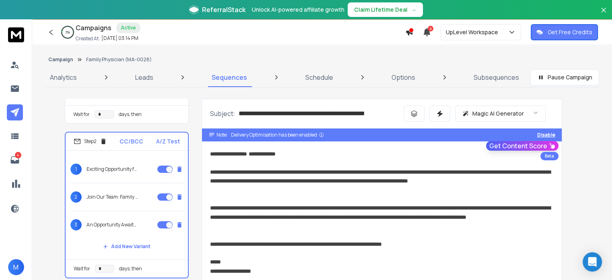
click at [91, 201] on div "2 Join Our Team: Family Medicine Physician Needed" at bounding box center [104, 196] width 68 height 11
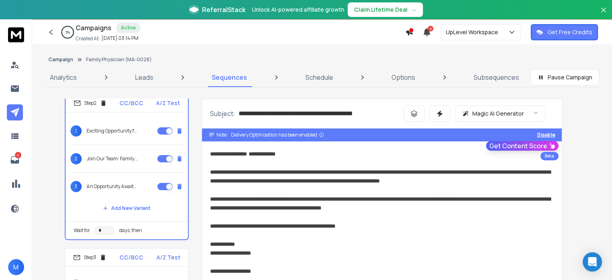
scroll to position [161, 0]
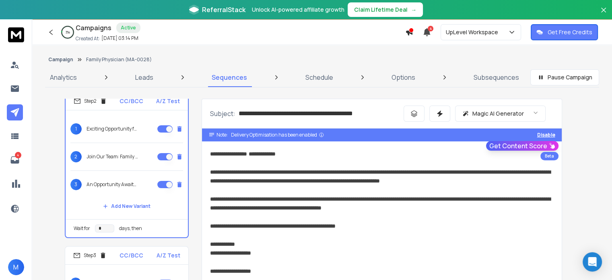
click at [97, 186] on p "An Opportunity Awaits: Family Medicine Physician Role" at bounding box center [113, 184] width 52 height 6
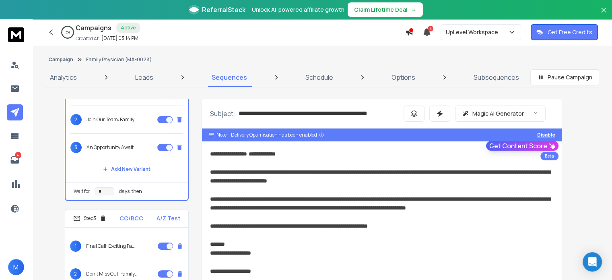
scroll to position [201, 0]
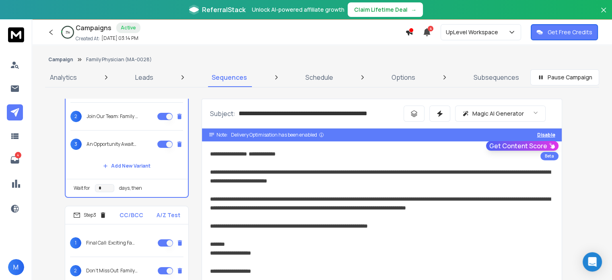
click at [97, 243] on p "Final Call: Exciting Family Medicine Physician Role in [GEOGRAPHIC_DATA]" at bounding box center [112, 242] width 52 height 6
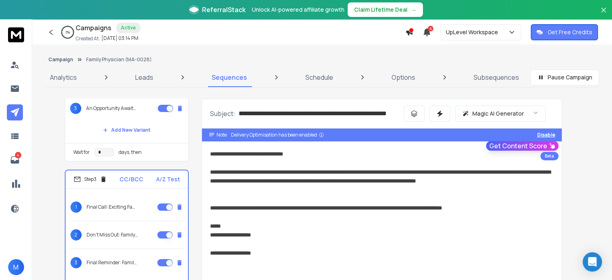
scroll to position [238, 0]
click at [95, 230] on p "Don't Miss Out: Family Medicine Position in [GEOGRAPHIC_DATA]" at bounding box center [113, 233] width 52 height 6
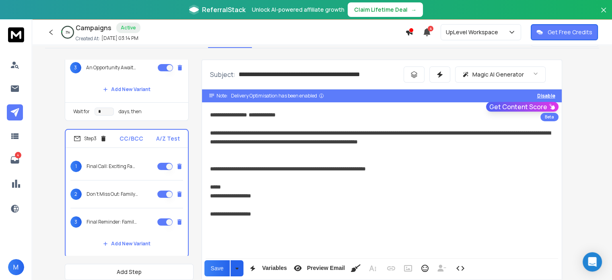
scroll to position [50, 0]
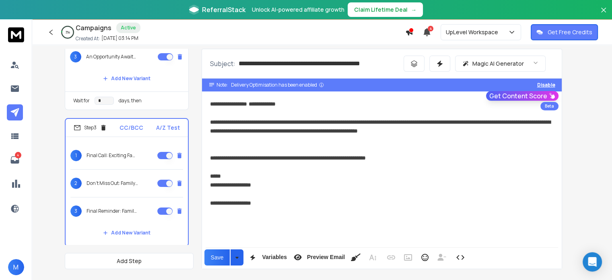
click at [97, 209] on p "Final Reminder: Family Medicine Opportunity Awaits!" at bounding box center [113, 211] width 52 height 6
type input "**********"
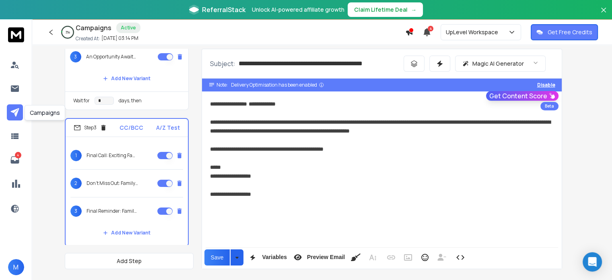
click at [11, 108] on icon at bounding box center [15, 112] width 10 height 10
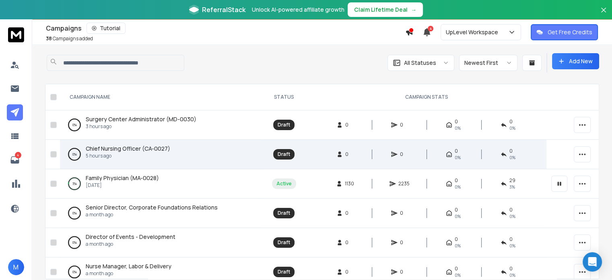
click at [102, 154] on p "5 hours ago" at bounding box center [128, 156] width 85 height 6
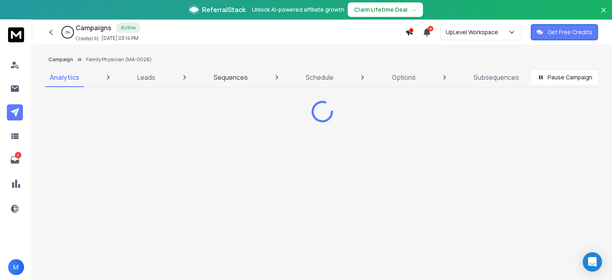
click at [248, 75] on link "Sequences" at bounding box center [231, 77] width 44 height 19
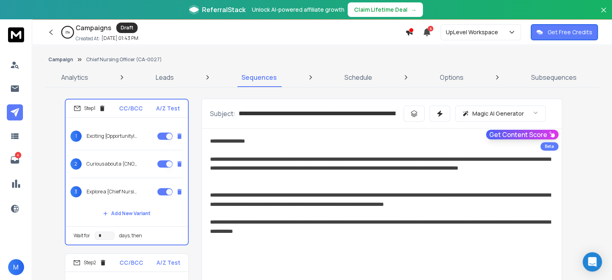
click at [100, 162] on p "Curious about a {CNO|Nursing Leader|Chief Nurse Executive} opportunity in {[GEO…" at bounding box center [113, 164] width 52 height 6
click at [114, 190] on p "Explore a {Chief Nursing Officer|CNO|Chief Nurse Executive} position in {[GEOGR…" at bounding box center [113, 191] width 52 height 6
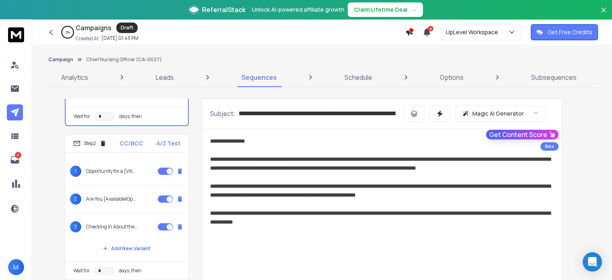
scroll to position [121, 0]
click at [97, 173] on div "1 Opportunity for a {Villaging|Dynamic|Transformative|Rewarding|Exciting} CNO R…" at bounding box center [104, 169] width 68 height 11
type input "**********"
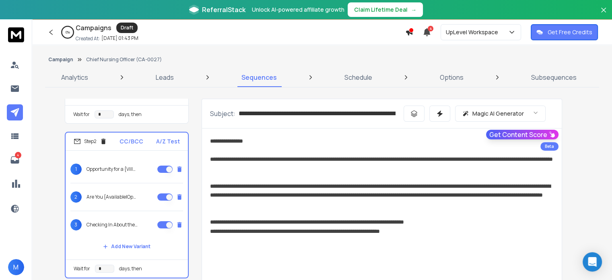
click at [328, 160] on div "**********" at bounding box center [382, 164] width 344 height 18
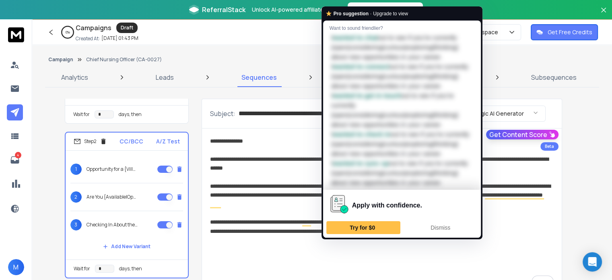
click at [272, 179] on div "To enrich screen reader interactions, please activate Accessibility in Grammarl…" at bounding box center [382, 176] width 344 height 9
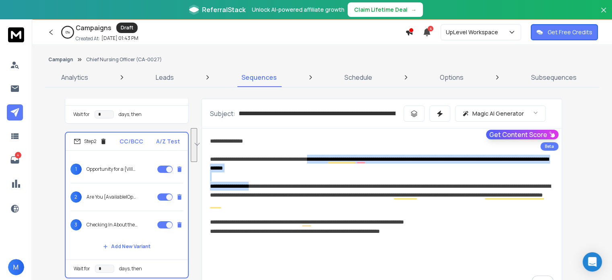
drag, startPoint x: 327, startPoint y: 159, endPoint x: 257, endPoint y: 183, distance: 74.6
click at [257, 183] on div "**********" at bounding box center [382, 211] width 360 height 167
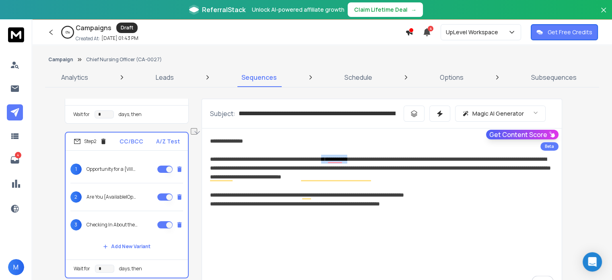
drag, startPoint x: 375, startPoint y: 159, endPoint x: 345, endPoint y: 161, distance: 30.6
click at [345, 161] on div "**********" at bounding box center [382, 168] width 344 height 27
click at [399, 159] on div "**********" at bounding box center [382, 168] width 344 height 27
click at [504, 168] on div "**********" at bounding box center [382, 168] width 344 height 27
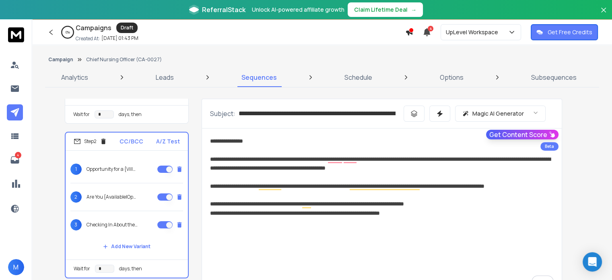
click at [113, 199] on p "Are You {Available|Open|Considering|Exploring|Thinking} a New Nursing Leadershi…" at bounding box center [113, 197] width 52 height 6
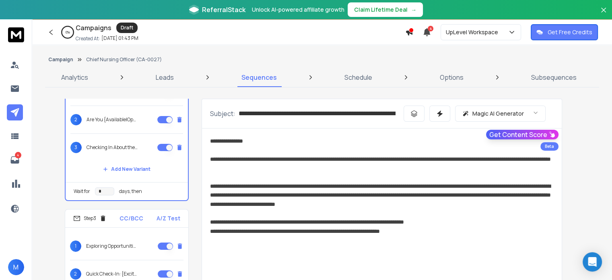
scroll to position [201, 0]
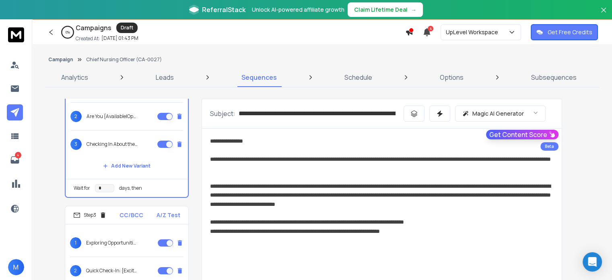
click at [104, 143] on p "Checking In About the CNO Opportunity in {[GEOGRAPHIC_DATA]|[US_STATE]}" at bounding box center [113, 144] width 52 height 6
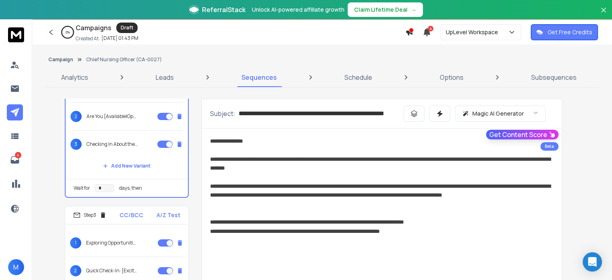
click at [101, 241] on p "Exploring Opportunities in {Sunny|Welcoming|Vibrant|Beautiful|Delightful} [GEOG…" at bounding box center [112, 242] width 52 height 6
type input "**********"
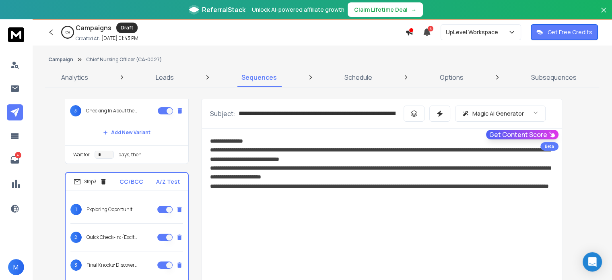
scroll to position [238, 0]
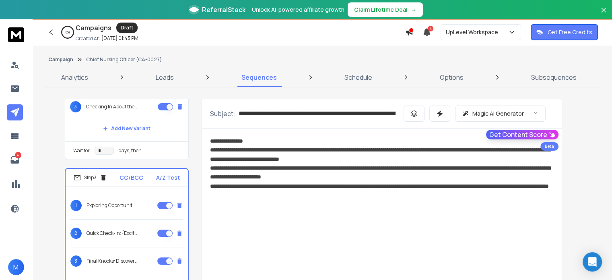
click at [101, 206] on p "Exploring Opportunities in {Sunny|Welcoming|Vibrant|Beautiful|Delightful} [GEOG…" at bounding box center [113, 205] width 52 height 6
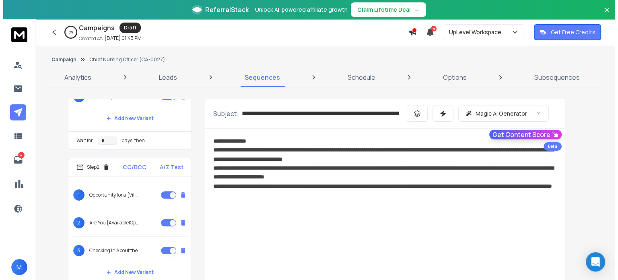
scroll to position [0, 0]
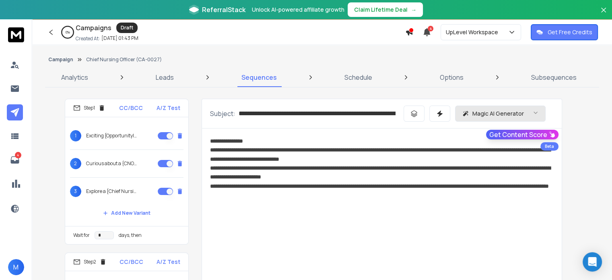
click at [504, 111] on p "Magic AI Generator" at bounding box center [498, 113] width 52 height 8
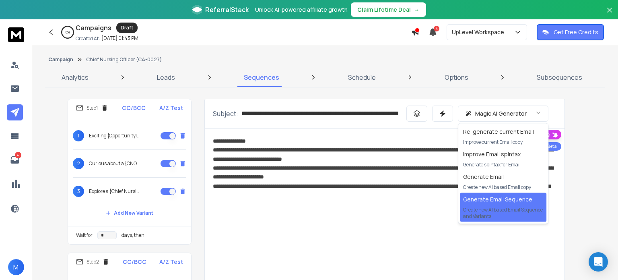
click at [471, 208] on p "Create new AI based Email Sequence and Variants" at bounding box center [503, 212] width 80 height 13
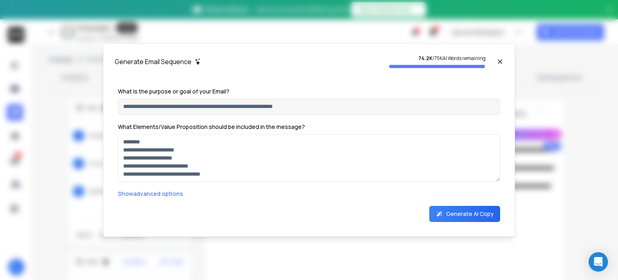
click at [180, 105] on input at bounding box center [309, 107] width 382 height 16
paste input "**********"
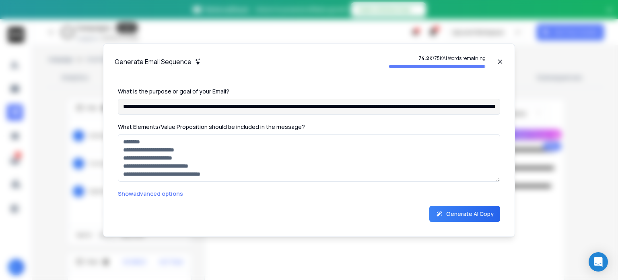
scroll to position [0, 3662]
type input "**********"
click at [148, 154] on textarea at bounding box center [309, 157] width 382 height 47
click at [181, 163] on textarea "To enrich screen reader interactions, please activate Accessibility in Grammarl…" at bounding box center [309, 157] width 382 height 47
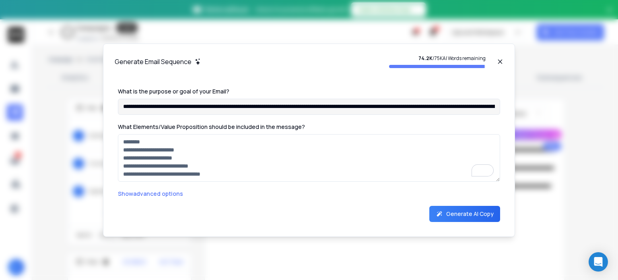
paste textarea "**********"
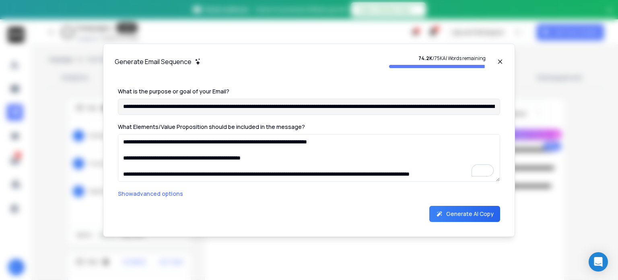
scroll to position [198, 0]
type textarea "**********"
click at [160, 196] on p "Show advanced options" at bounding box center [309, 193] width 382 height 8
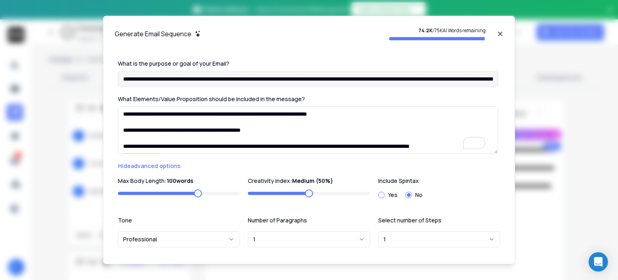
click at [319, 196] on div "Creativity index: Medium (50%) *" at bounding box center [309, 188] width 122 height 20
click at [327, 194] on span at bounding box center [309, 193] width 122 height 3
click at [333, 194] on span at bounding box center [309, 193] width 122 height 3
click at [338, 195] on div "Creativity index: High (70%) ***" at bounding box center [309, 188] width 122 height 20
click at [343, 194] on span at bounding box center [309, 193] width 122 height 3
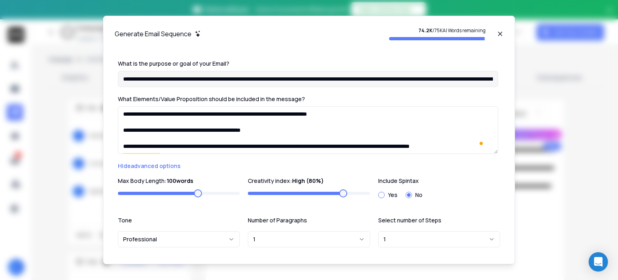
click at [339, 194] on span at bounding box center [343, 193] width 8 height 8
click at [336, 194] on span at bounding box center [294, 193] width 92 height 3
click at [381, 194] on button "Yes" at bounding box center [381, 195] width 6 height 6
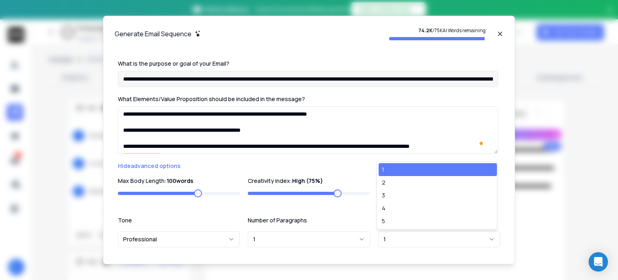
click at [398, 243] on button "1" at bounding box center [439, 239] width 122 height 16
select select "*"
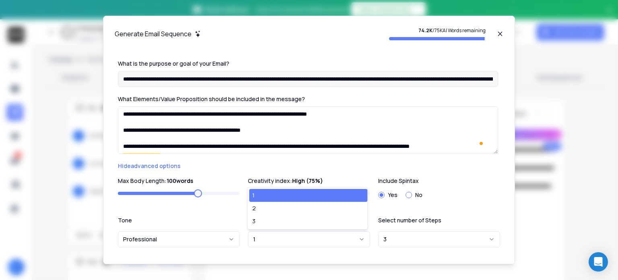
click at [329, 239] on button "1" at bounding box center [309, 239] width 122 height 16
select select "*"
drag, startPoint x: 307, startPoint y: 222, endPoint x: 206, endPoint y: 239, distance: 103.3
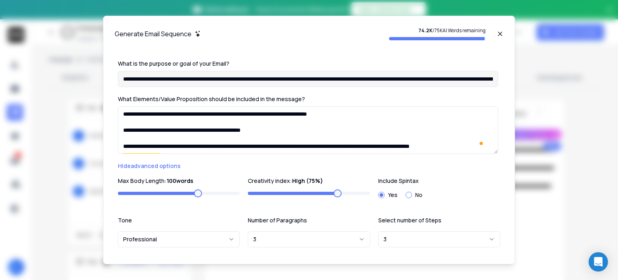
click at [197, 243] on button "Professional" at bounding box center [179, 239] width 122 height 16
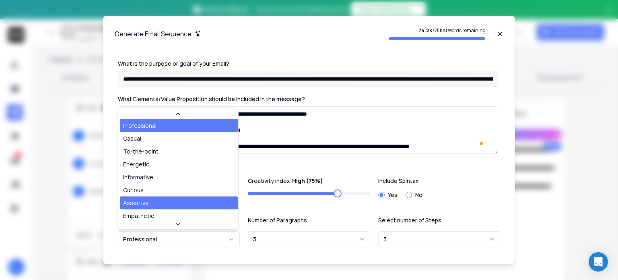
scroll to position [0, 0]
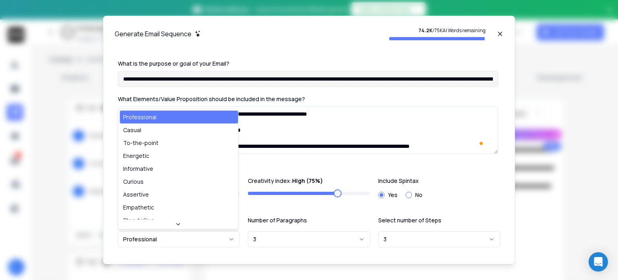
select select "*********"
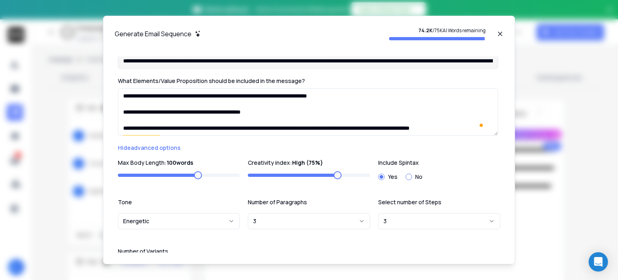
scroll to position [40, 0]
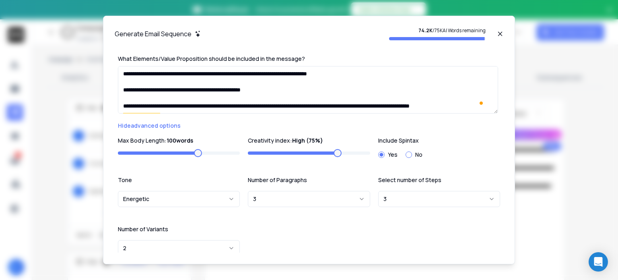
click at [161, 249] on button "2" at bounding box center [179, 248] width 122 height 16
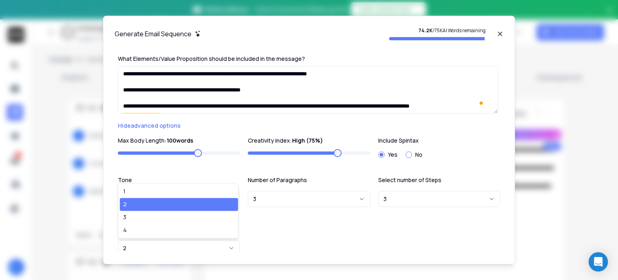
select select "*"
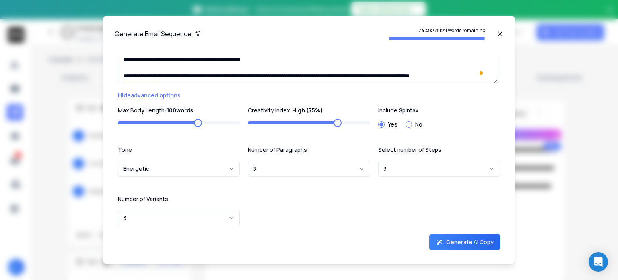
scroll to position [71, 0]
click at [465, 246] on button "Generate AI Copy" at bounding box center [464, 241] width 71 height 16
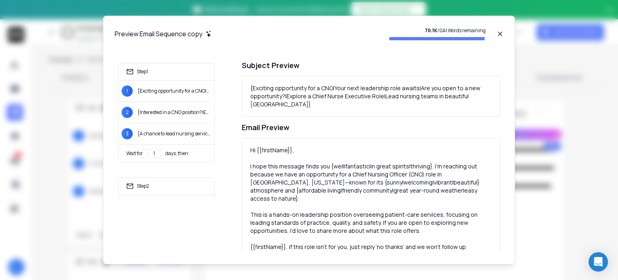
click at [171, 110] on p "{Interested in a CNO position?|Explore exciting CNO role|Potential CNO leadersh…" at bounding box center [174, 112] width 73 height 6
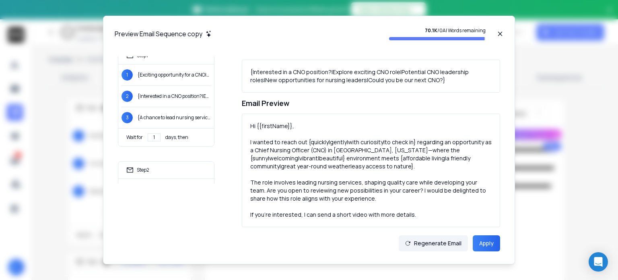
scroll to position [18, 0]
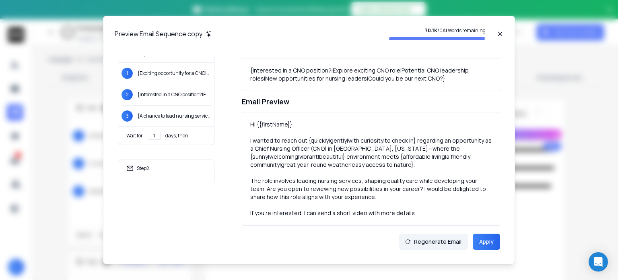
click at [153, 115] on p "{A chance to lead nursing services|Connect for a CNO opportunity|Let's discuss …" at bounding box center [174, 116] width 73 height 6
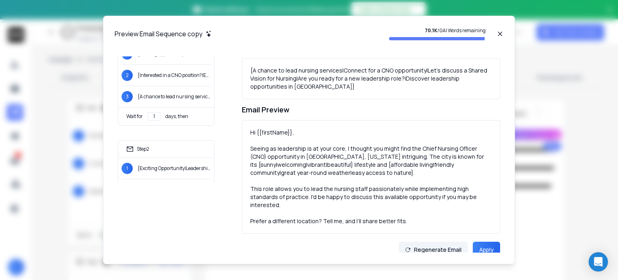
scroll to position [40, 0]
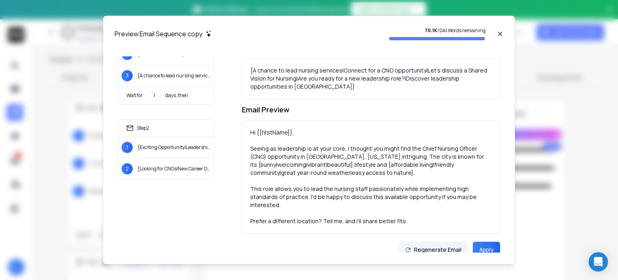
click at [153, 149] on p "{Exciting Opportunity|Leadership Role|Explore New Leadership|Nursing Leadership…" at bounding box center [174, 147] width 73 height 6
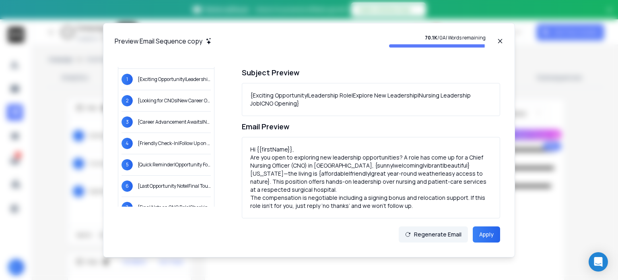
scroll to position [146, 0]
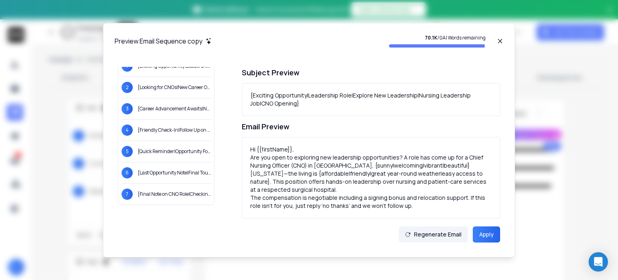
click at [499, 44] on icon at bounding box center [500, 41] width 6 height 6
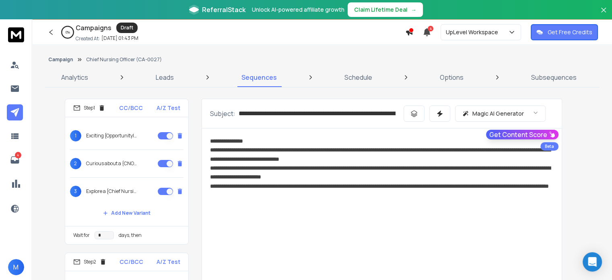
click at [587, 29] on p "Get Free Credits" at bounding box center [570, 32] width 45 height 8
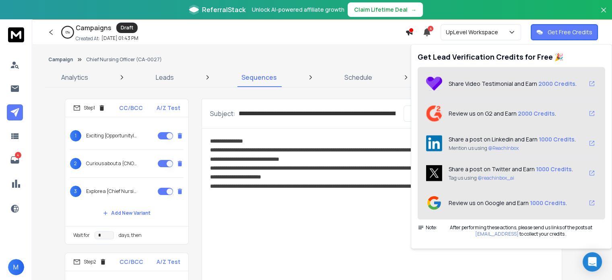
click at [355, 240] on div "**********" at bounding box center [382, 211] width 360 height 167
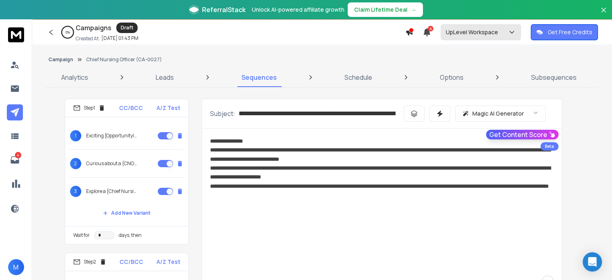
click at [466, 24] on button "UpLevel Workspace" at bounding box center [481, 32] width 80 height 16
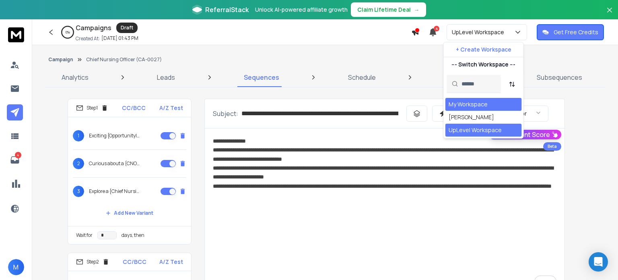
click at [359, 218] on div "**********" at bounding box center [385, 211] width 360 height 167
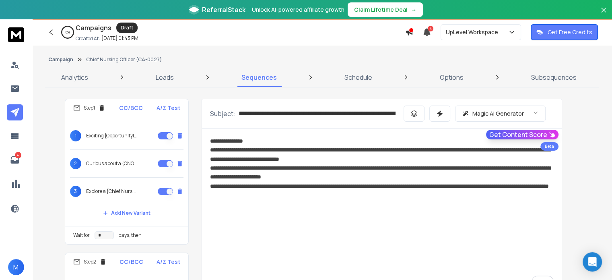
click at [514, 102] on div "**********" at bounding box center [382, 113] width 360 height 29
click at [507, 122] on div "**********" at bounding box center [382, 113] width 360 height 29
click at [507, 107] on button "Magic AI Generator" at bounding box center [500, 113] width 91 height 16
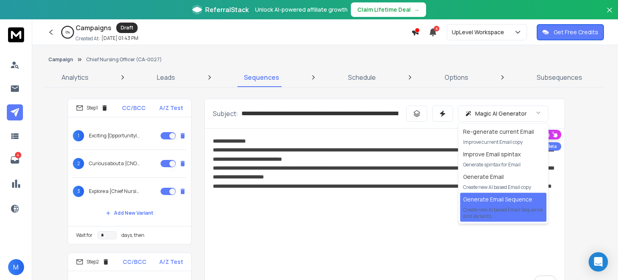
click at [485, 209] on p "Create new AI based Email Sequence and Variants" at bounding box center [503, 212] width 80 height 13
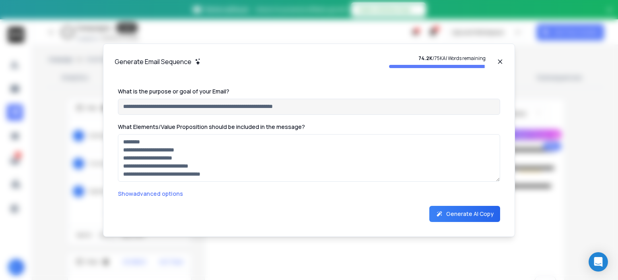
click at [148, 144] on textarea at bounding box center [309, 157] width 382 height 47
paste textarea "**********"
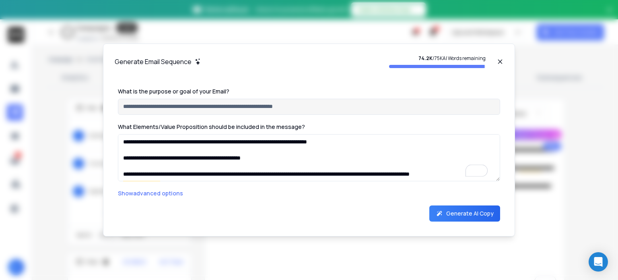
scroll to position [198, 0]
type textarea "**********"
click at [146, 105] on input at bounding box center [309, 107] width 382 height 16
paste input "**********"
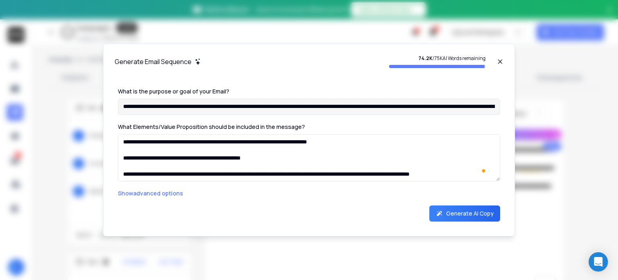
scroll to position [0, 2506]
type input "**********"
click at [143, 191] on p "Show advanced options" at bounding box center [309, 193] width 382 height 8
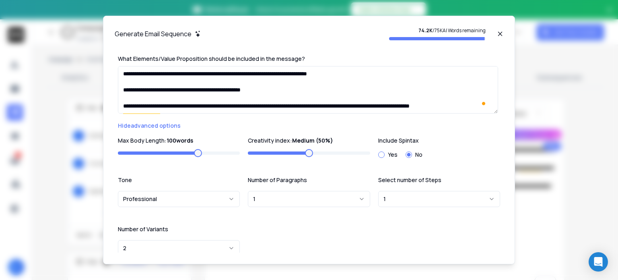
scroll to position [0, 0]
click at [330, 154] on span at bounding box center [309, 152] width 122 height 3
click at [331, 153] on span at bounding box center [332, 153] width 8 height 8
click at [341, 153] on span at bounding box center [309, 152] width 122 height 3
click at [381, 158] on div "**********" at bounding box center [309, 197] width 382 height 118
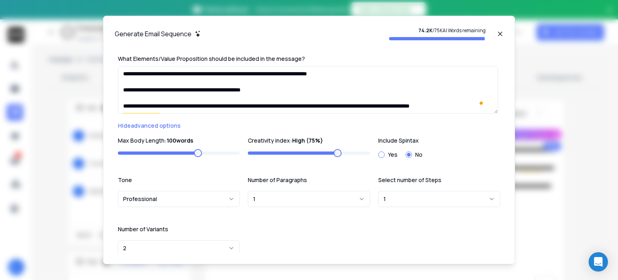
click at [379, 155] on button "Yes" at bounding box center [381, 154] width 6 height 6
click at [398, 204] on button "1" at bounding box center [439, 199] width 122 height 16
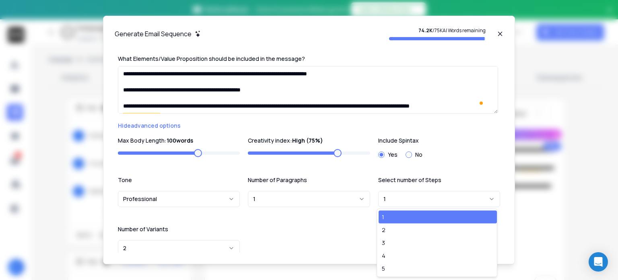
select select "*"
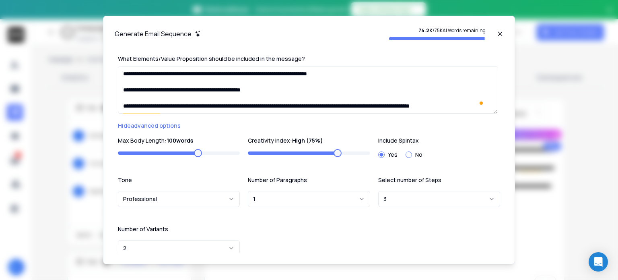
click at [332, 206] on body "**********" at bounding box center [309, 140] width 618 height 280
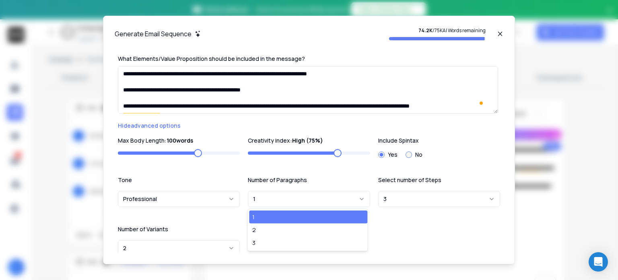
select select "*"
drag, startPoint x: 293, startPoint y: 243, endPoint x: 277, endPoint y: 235, distance: 18.2
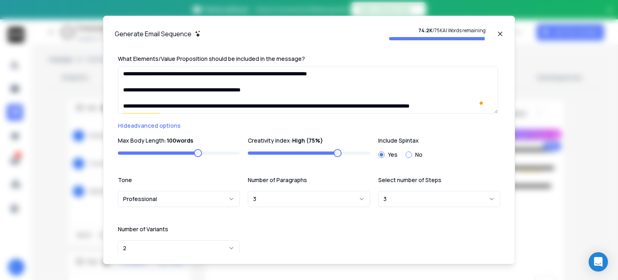
click at [202, 200] on button "Professional" at bounding box center [179, 199] width 122 height 16
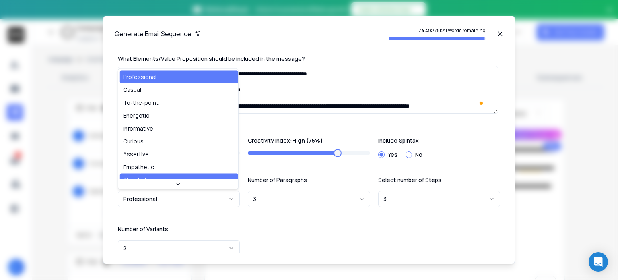
scroll to position [29, 0]
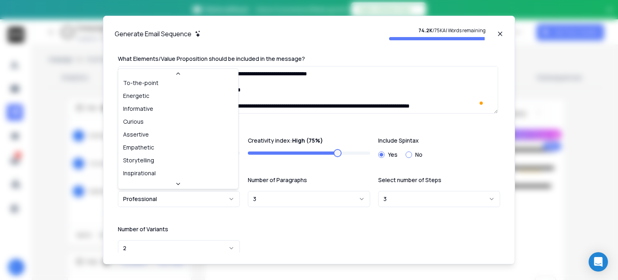
select select "*********"
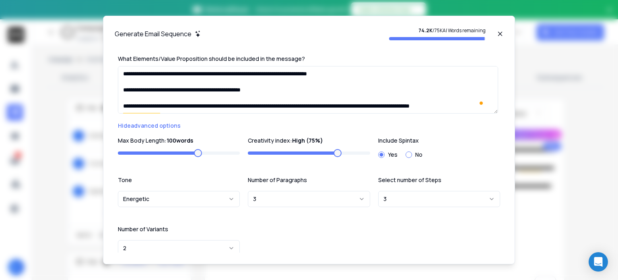
scroll to position [71, 0]
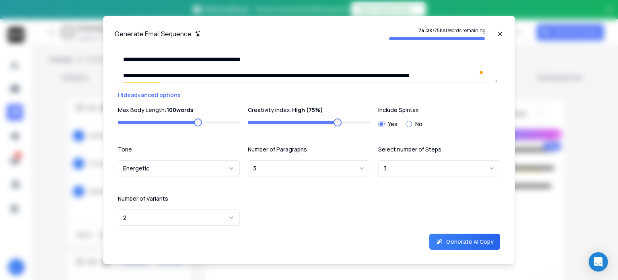
click at [147, 217] on button "2" at bounding box center [179, 217] width 122 height 16
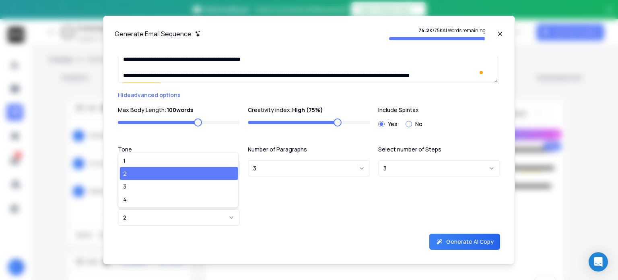
select select "*"
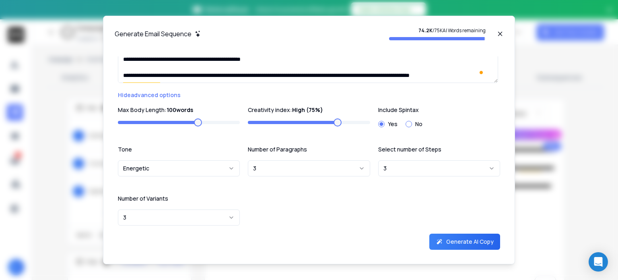
click at [461, 240] on button "Generate AI Copy" at bounding box center [464, 241] width 71 height 16
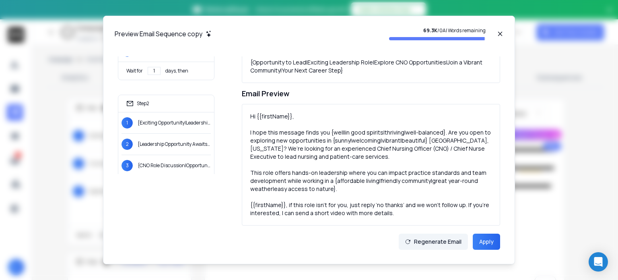
scroll to position [55, 0]
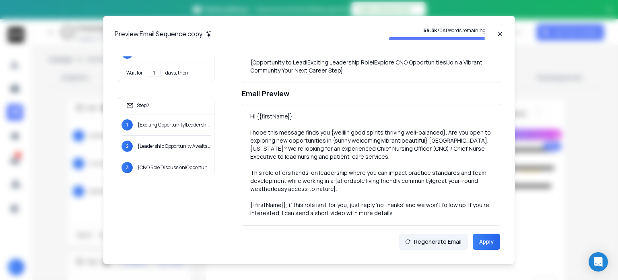
click at [175, 126] on p "{Exciting Opportunity|Leadership Role|Explore New Horizons|CNO Position Inquiry…" at bounding box center [174, 125] width 73 height 6
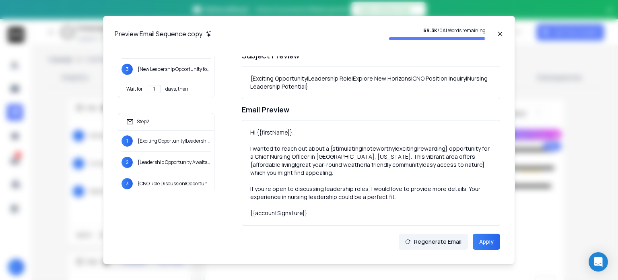
click at [167, 140] on p "{Exciting Opportunity|Leadership Role|Explore New Horizons|CNO Position Inquiry…" at bounding box center [174, 141] width 73 height 6
click at [165, 162] on p "{Leadership Opportunity Awaits|Thinking of You|Inspiring Career Move|CNO Positi…" at bounding box center [174, 162] width 73 height 6
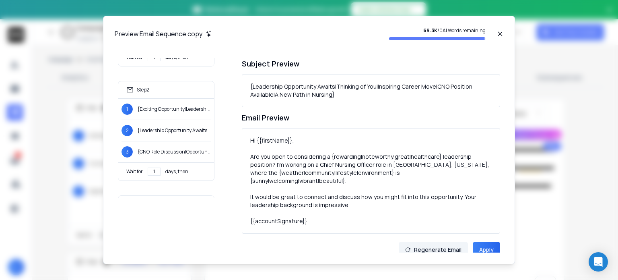
scroll to position [95, 0]
click at [166, 149] on p "{CNO Role Discussion|Opportunity Knocks|Join a Thriving Team|Explore Leadership…" at bounding box center [174, 151] width 73 height 6
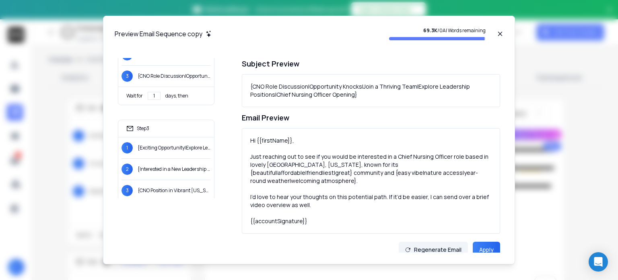
scroll to position [175, 0]
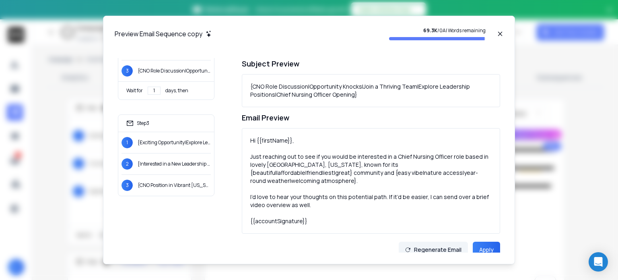
click at [168, 141] on p "{Exciting Opportunity|Explore Leadership Opportunities|Join a Positive Communit…" at bounding box center [174, 142] width 73 height 6
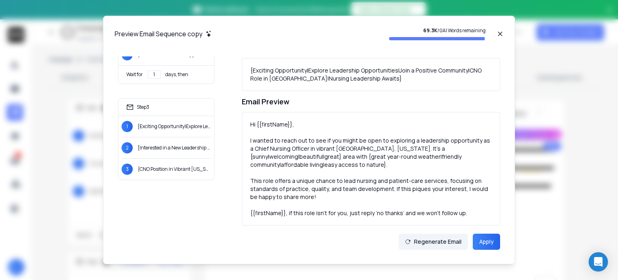
click at [158, 163] on div "3 {CNO Position in Vibrant [US_STATE]|Leadership Awaits You|Exclusive Nursing E…" at bounding box center [166, 168] width 89 height 11
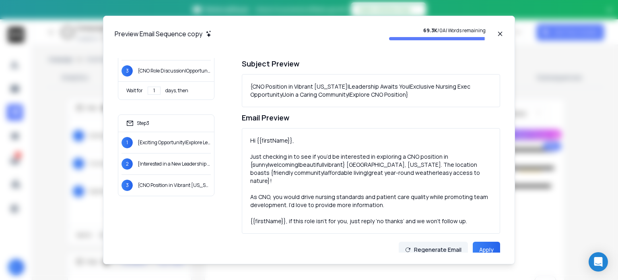
click at [170, 158] on div "2 {Interested in a New Leadership Role?|Leadership Opportunities for You|CNO Ro…" at bounding box center [166, 163] width 89 height 11
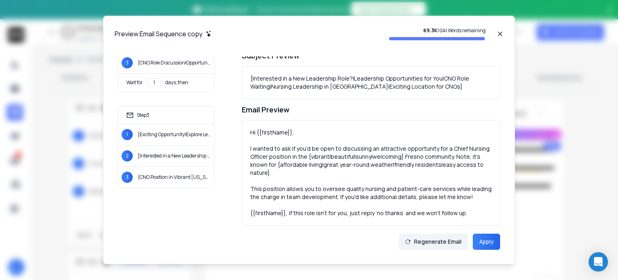
click at [166, 150] on div "2 {Interested in a New Leadership Role?|Leadership Opportunities for You|CNO Ro…" at bounding box center [166, 155] width 89 height 11
click at [482, 243] on button "Apply" at bounding box center [486, 241] width 27 height 16
type input "**********"
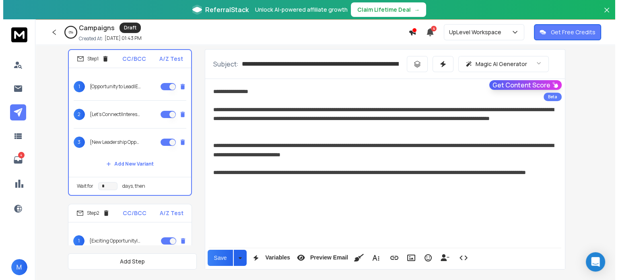
scroll to position [50, 0]
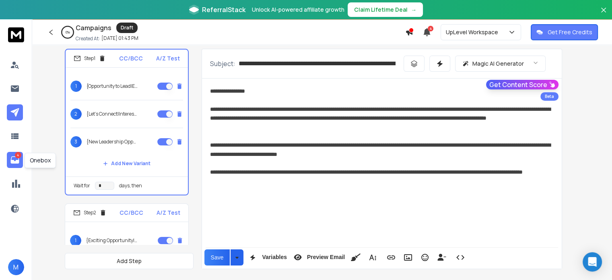
click at [13, 155] on link "4" at bounding box center [15, 160] width 16 height 16
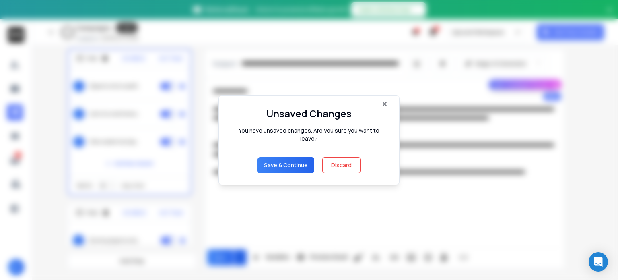
click at [288, 164] on button "Save & Continue" at bounding box center [286, 165] width 57 height 16
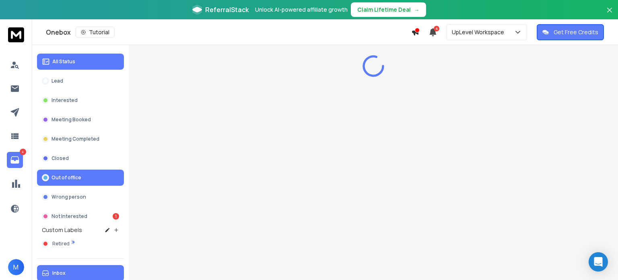
scroll to position [80, 0]
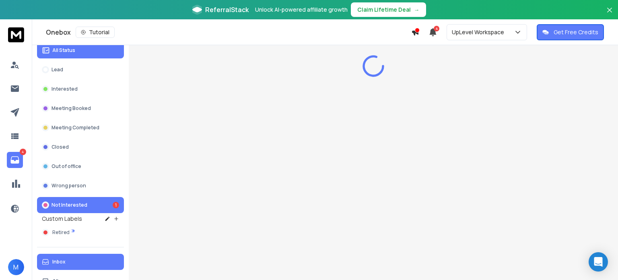
click at [92, 202] on button "Not Interested 1" at bounding box center [80, 205] width 87 height 16
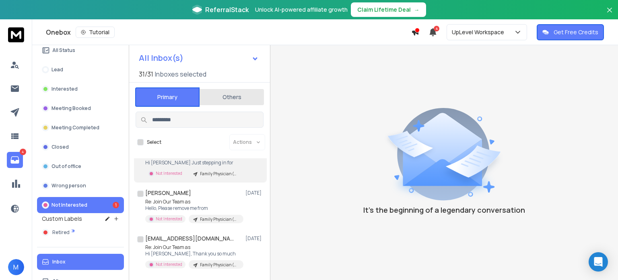
scroll to position [523, 0]
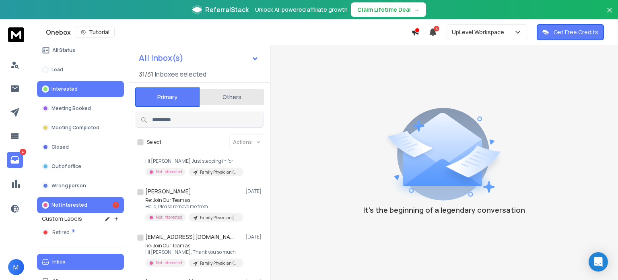
click at [70, 86] on p "Interested" at bounding box center [65, 89] width 26 height 6
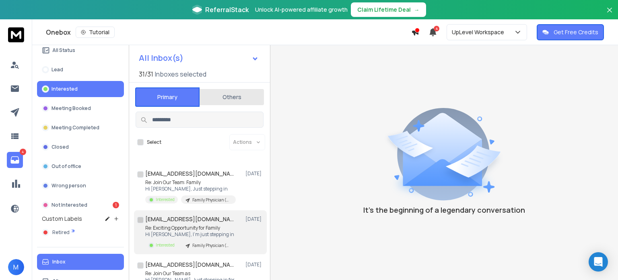
scroll to position [40, 0]
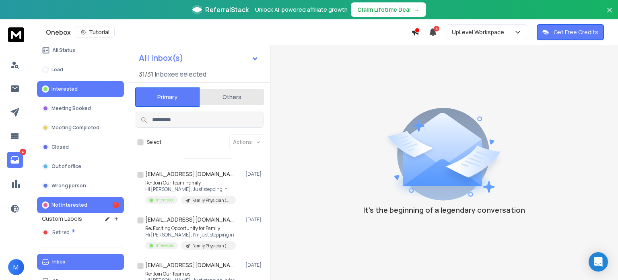
click at [87, 204] on button "Not Interested 1" at bounding box center [80, 205] width 87 height 16
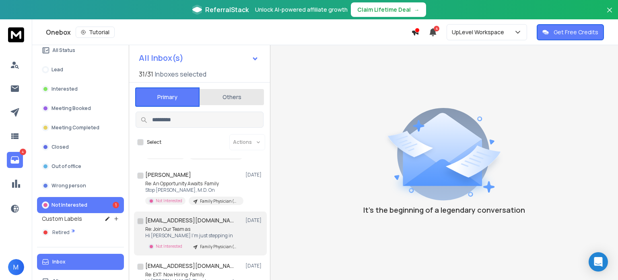
scroll to position [241, 0]
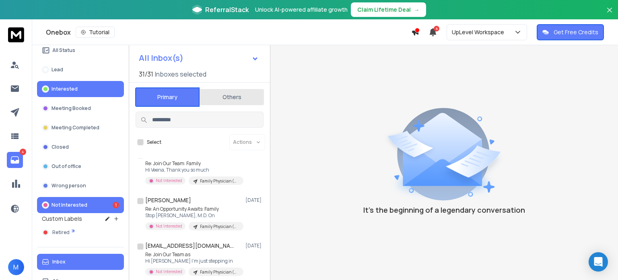
click at [70, 83] on button "Interested" at bounding box center [80, 89] width 87 height 16
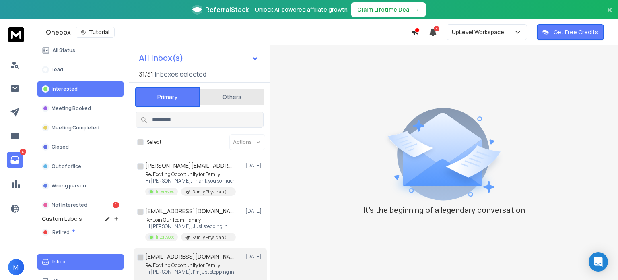
scroll to position [0, 0]
